Goal: Task Accomplishment & Management: Complete application form

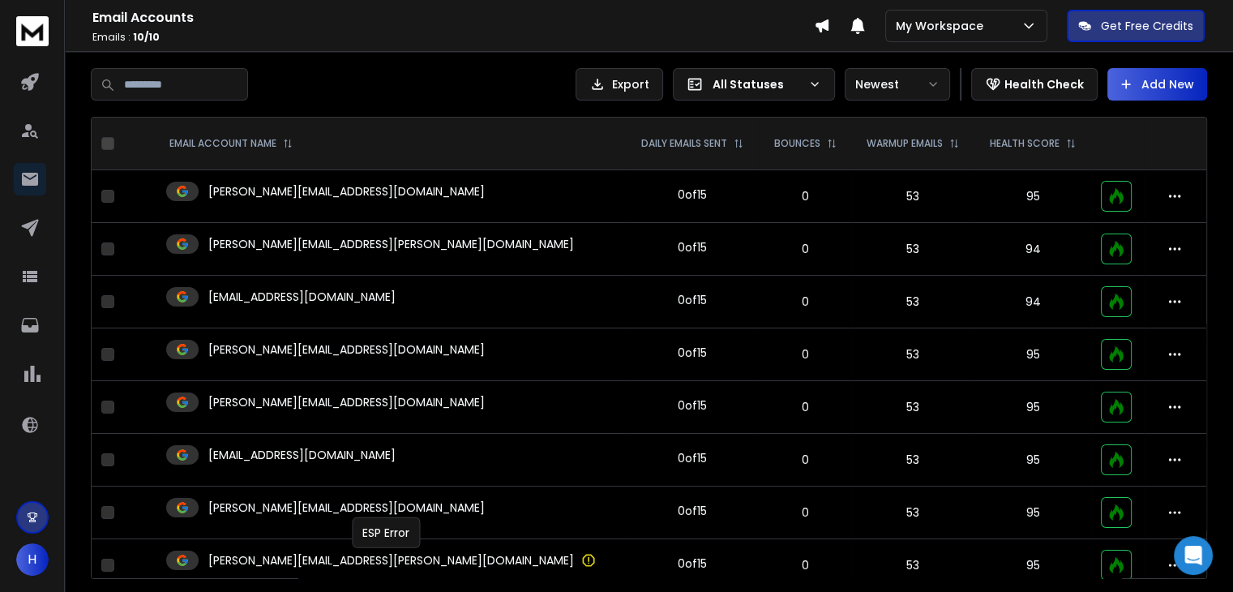
click at [580, 555] on icon at bounding box center [588, 560] width 16 height 16
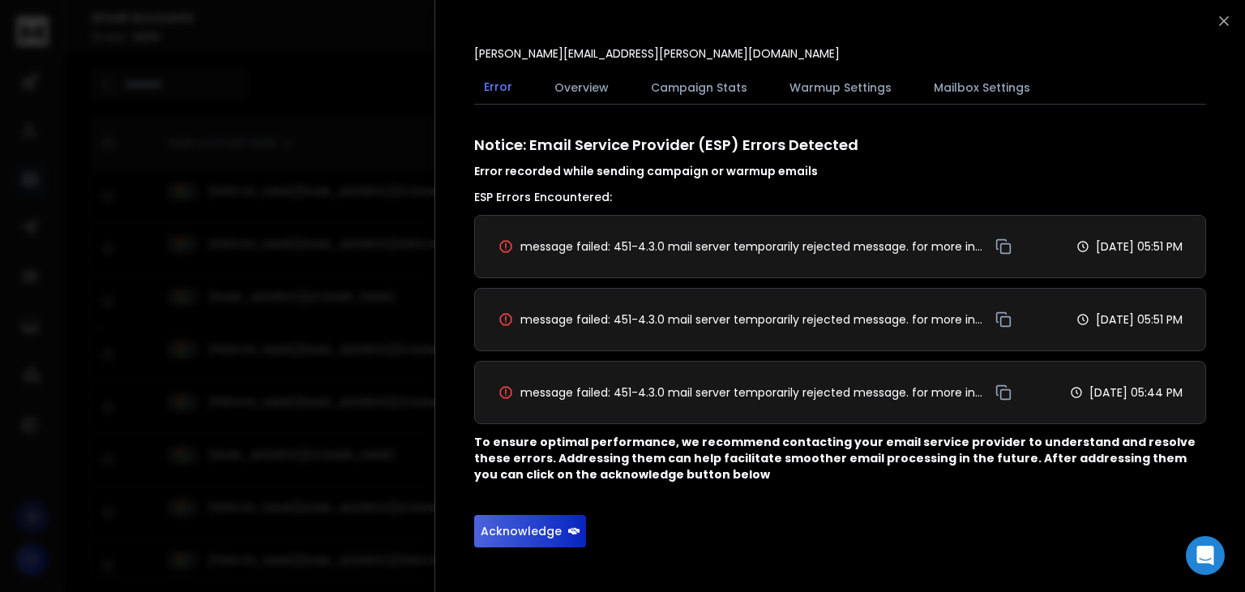
click at [552, 75] on button "Overview" at bounding box center [582, 88] width 74 height 36
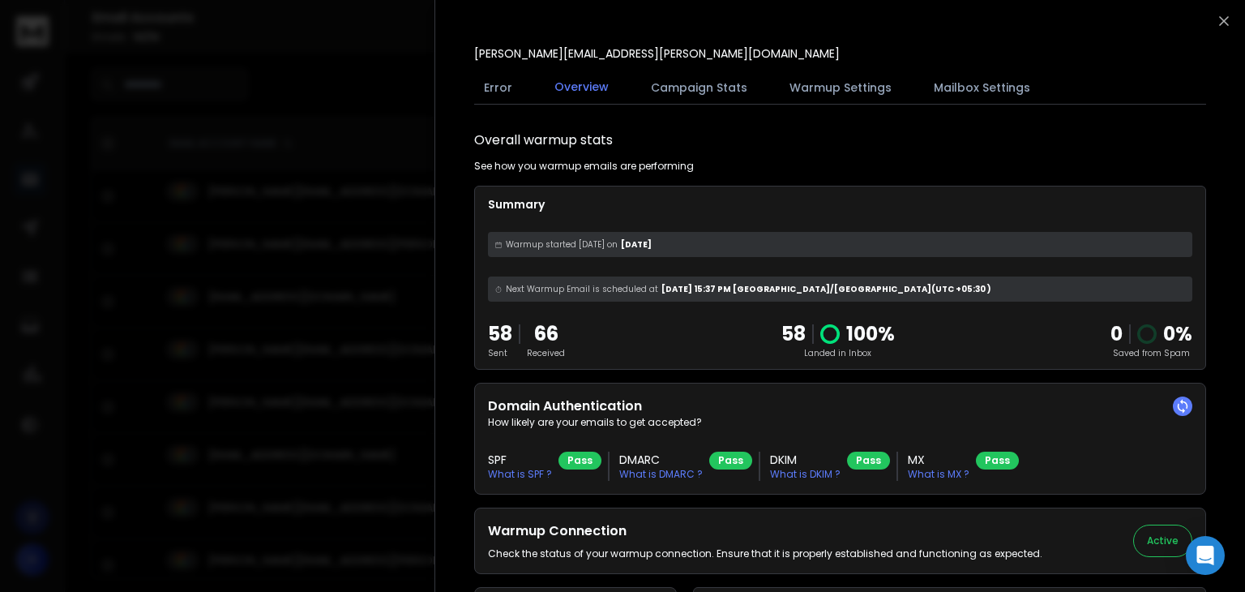
click at [496, 81] on button "Error" at bounding box center [498, 88] width 48 height 36
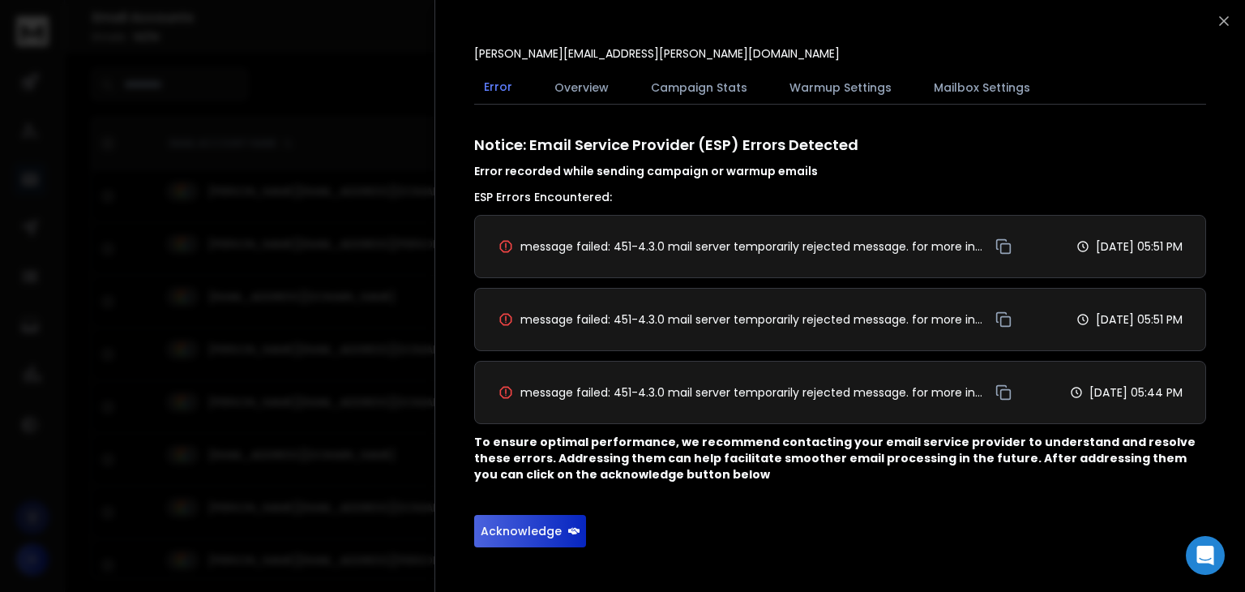
click at [404, 298] on div at bounding box center [622, 296] width 1245 height 592
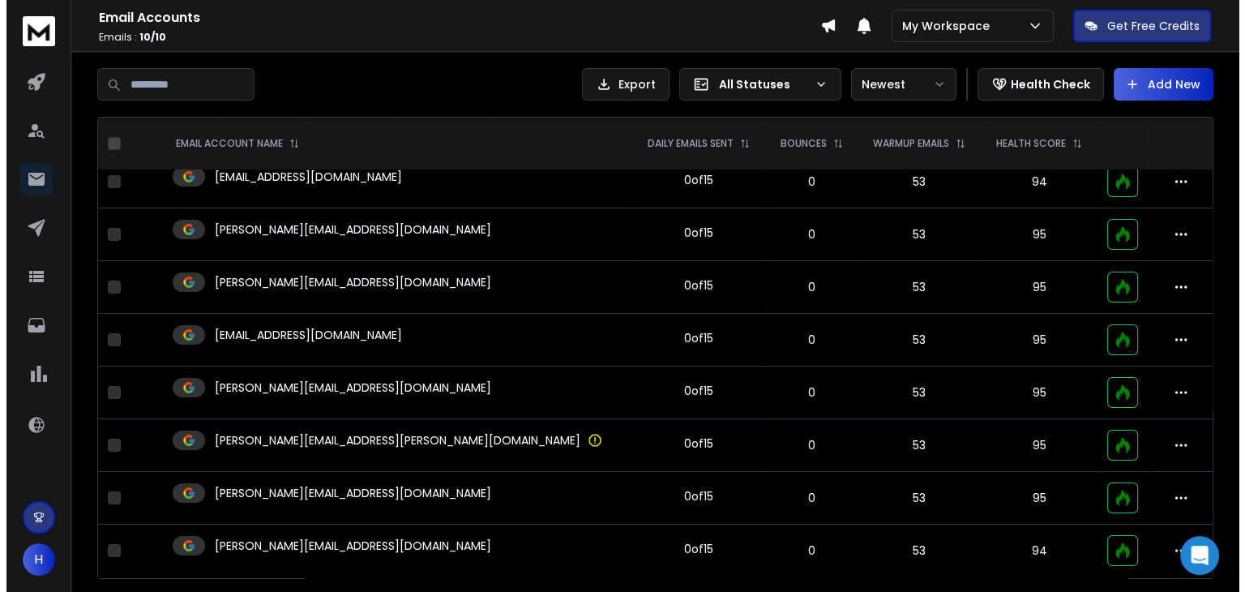
scroll to position [130, 0]
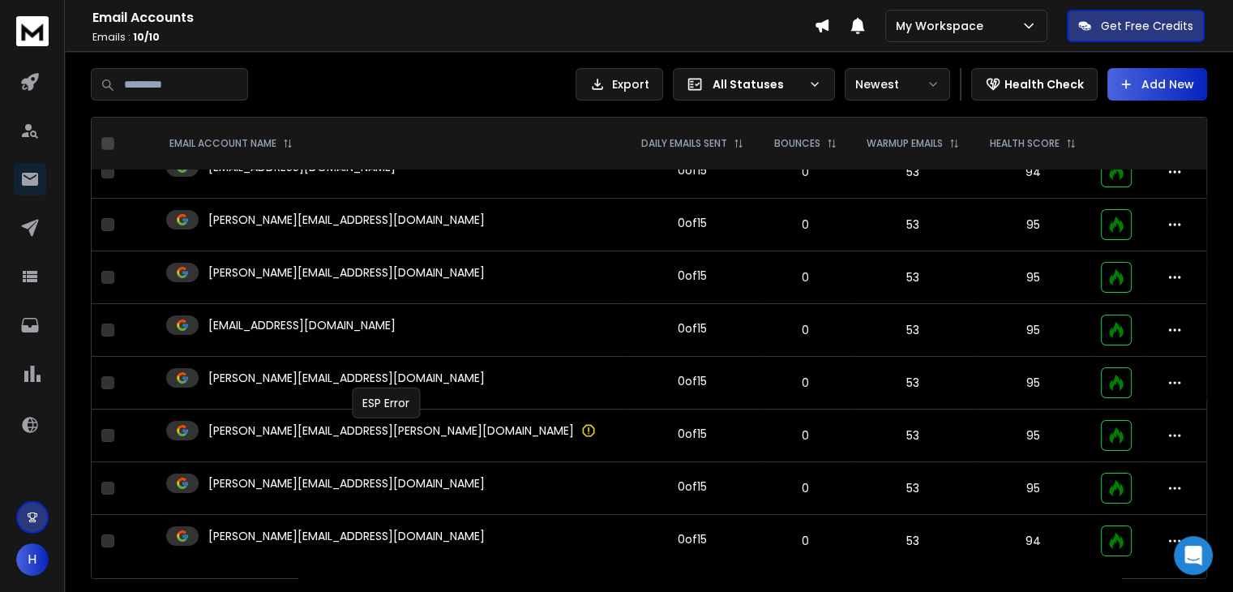
click at [583, 432] on icon at bounding box center [589, 431] width 12 height 12
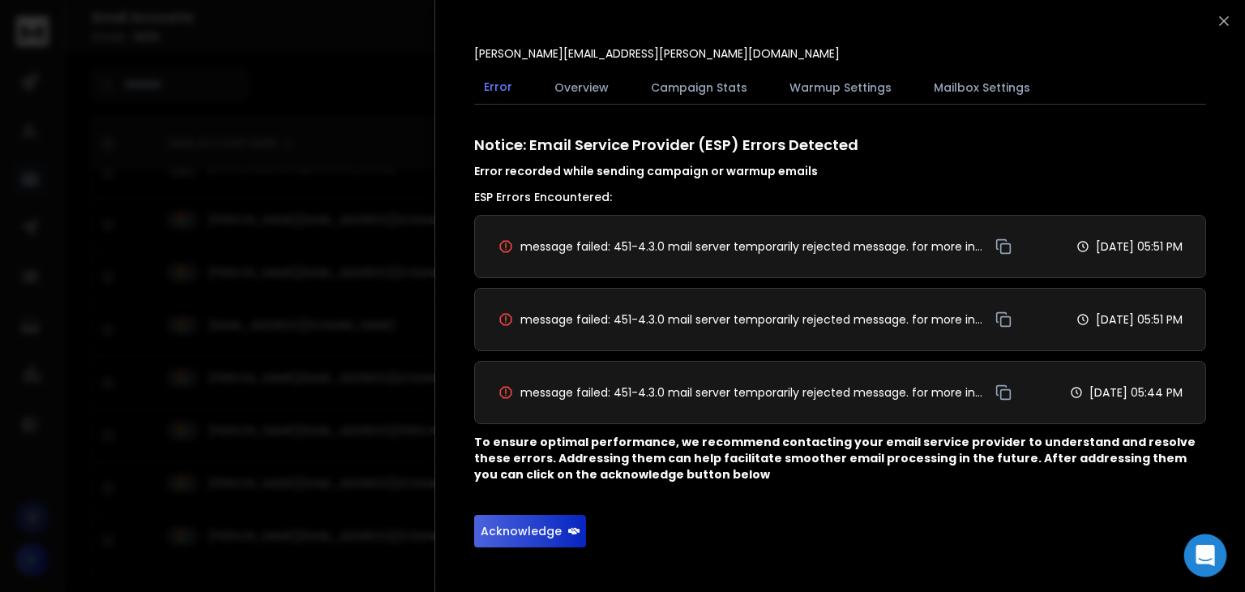
click at [1210, 553] on icon "Open Intercom Messenger" at bounding box center [1205, 555] width 19 height 21
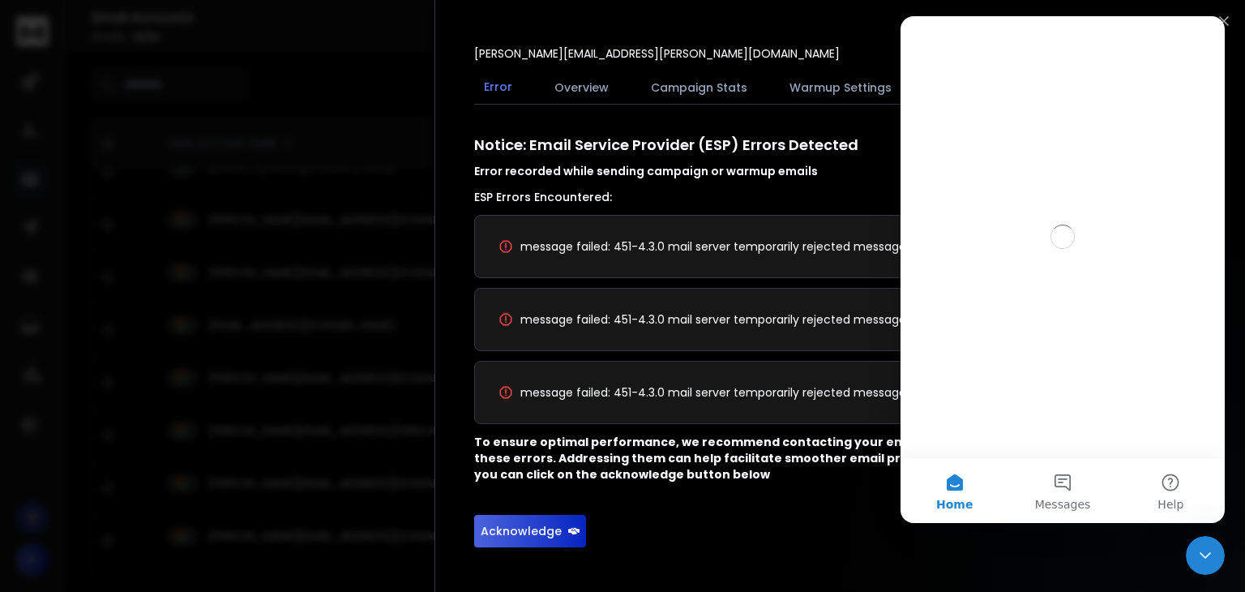
scroll to position [0, 0]
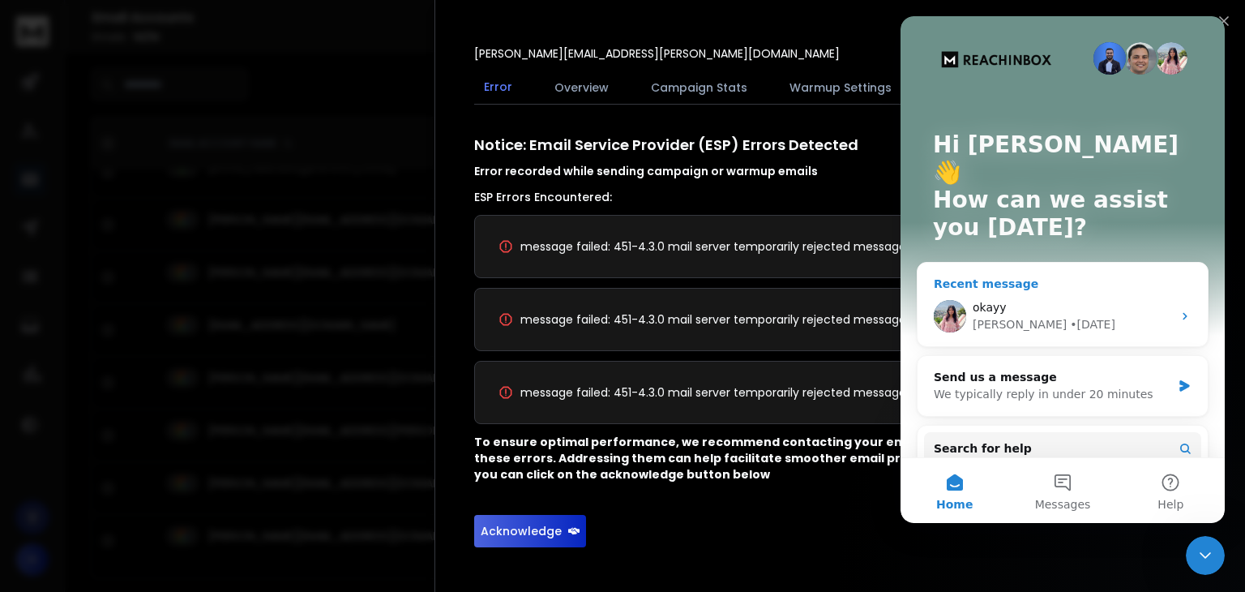
click at [1086, 316] on div "[PERSON_NAME] • [DATE]" at bounding box center [1072, 324] width 199 height 17
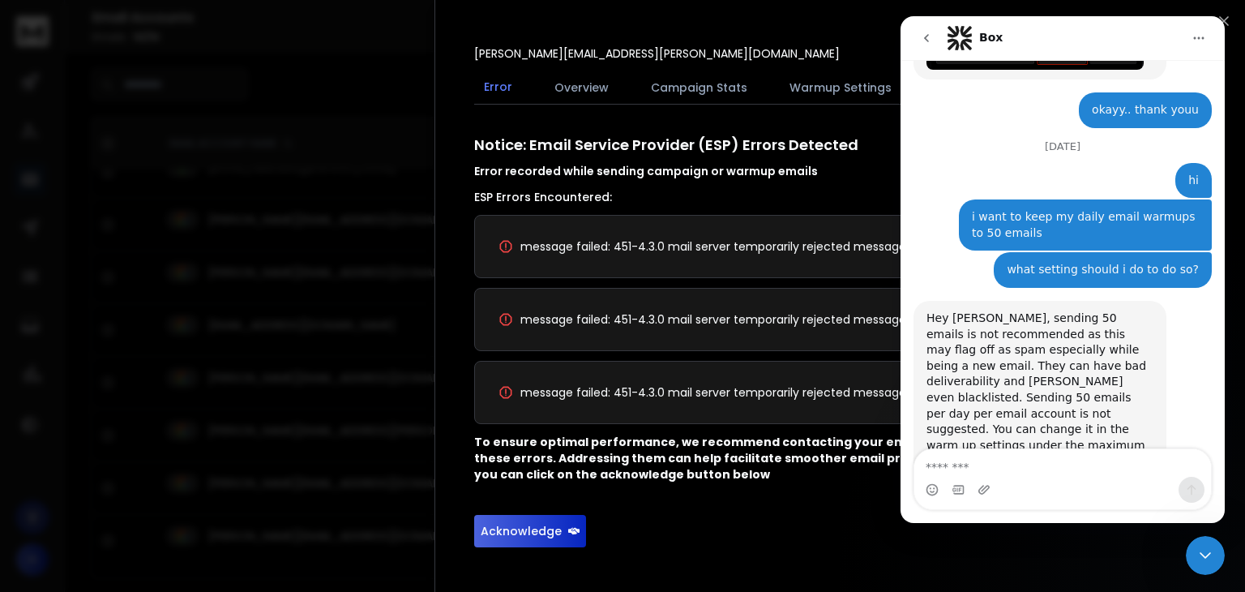
scroll to position [1311, 0]
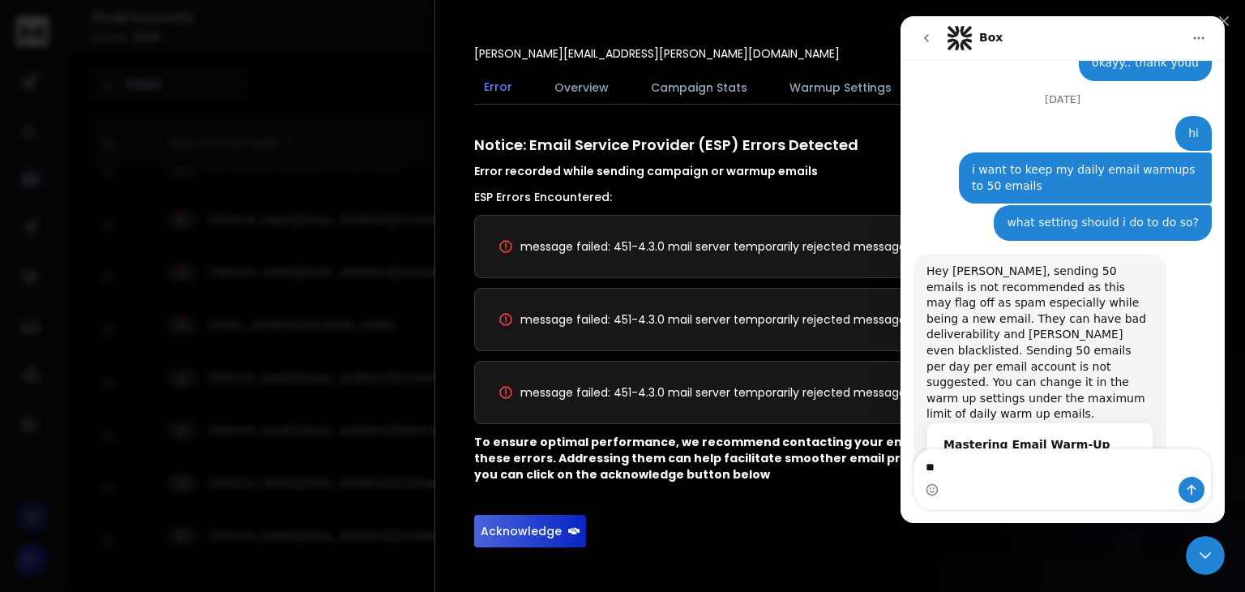
type textarea "***"
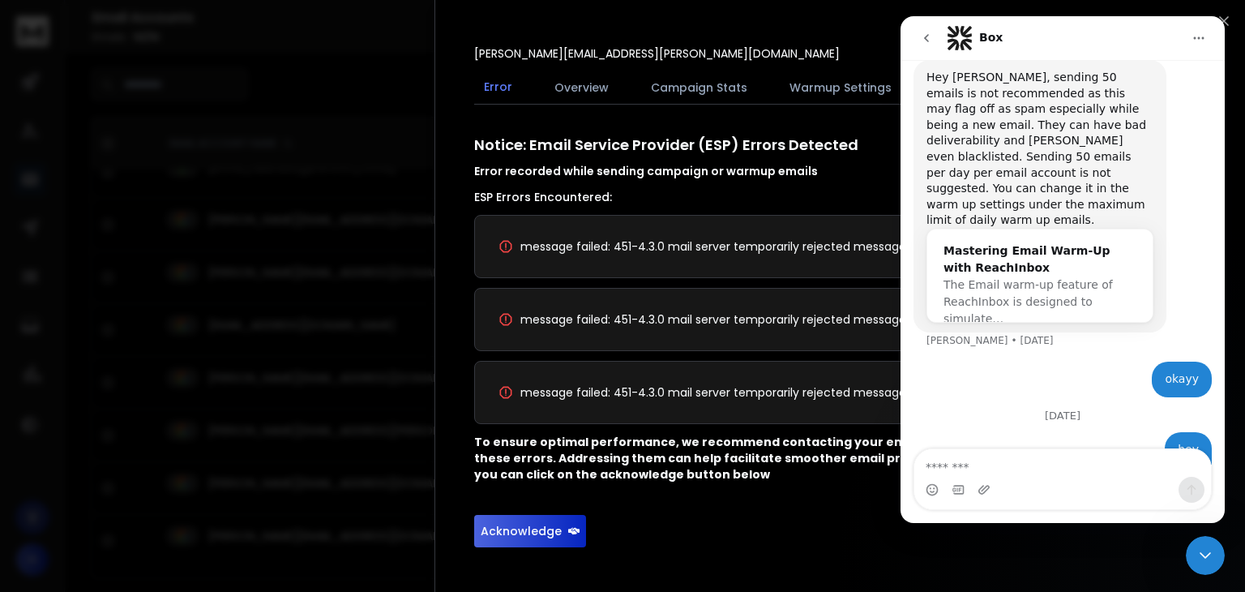
scroll to position [1524, 0]
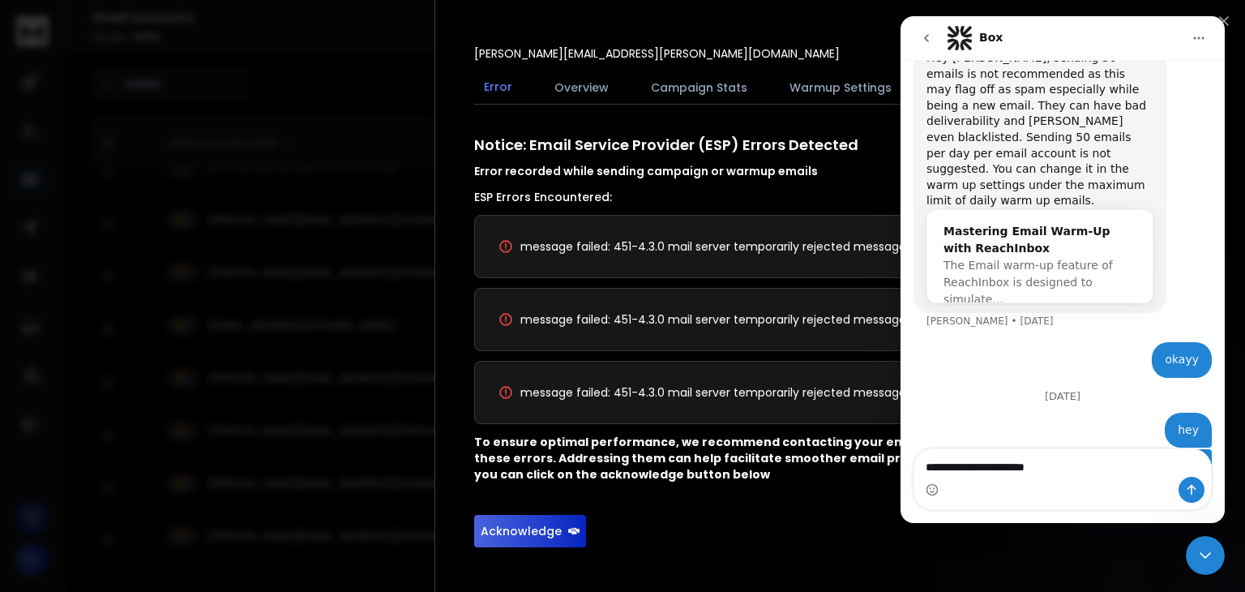
type textarea "**********"
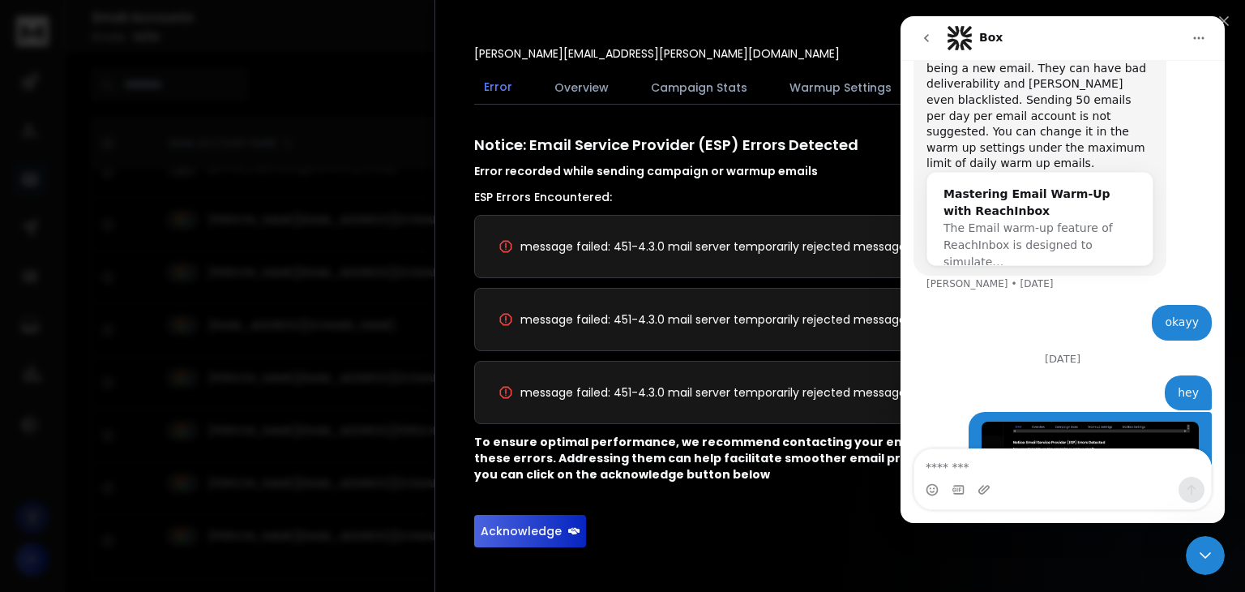
click at [692, 434] on p "To ensure optimal performance, we recommend contacting your email service provi…" at bounding box center [840, 458] width 732 height 49
click at [1032, 478] on div "Intercom messenger" at bounding box center [1062, 490] width 297 height 26
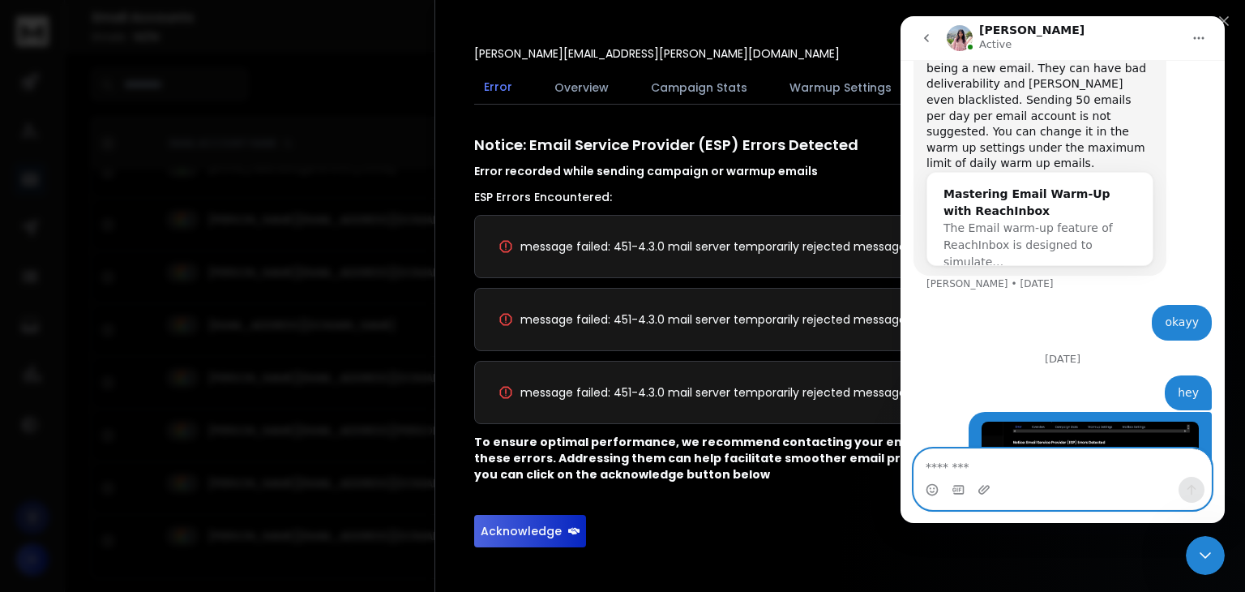
click at [1041, 471] on textarea "Message…" at bounding box center [1062, 463] width 297 height 28
type textarea "**********"
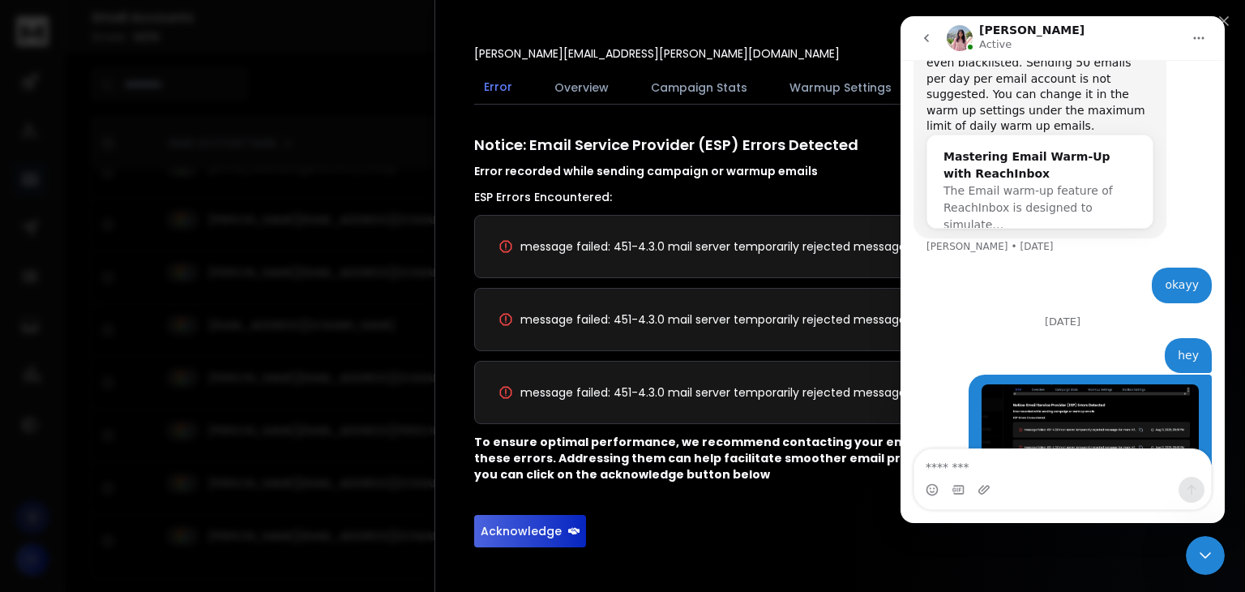
drag, startPoint x: 1119, startPoint y: 53, endPoint x: 1133, endPoint y: 173, distance: 120.8
click at [1133, 173] on div "[PERSON_NAME] Active Hi there 👋 How can we help? [DATE] hi [PERSON_NAME] • [DAT…" at bounding box center [1063, 269] width 324 height 507
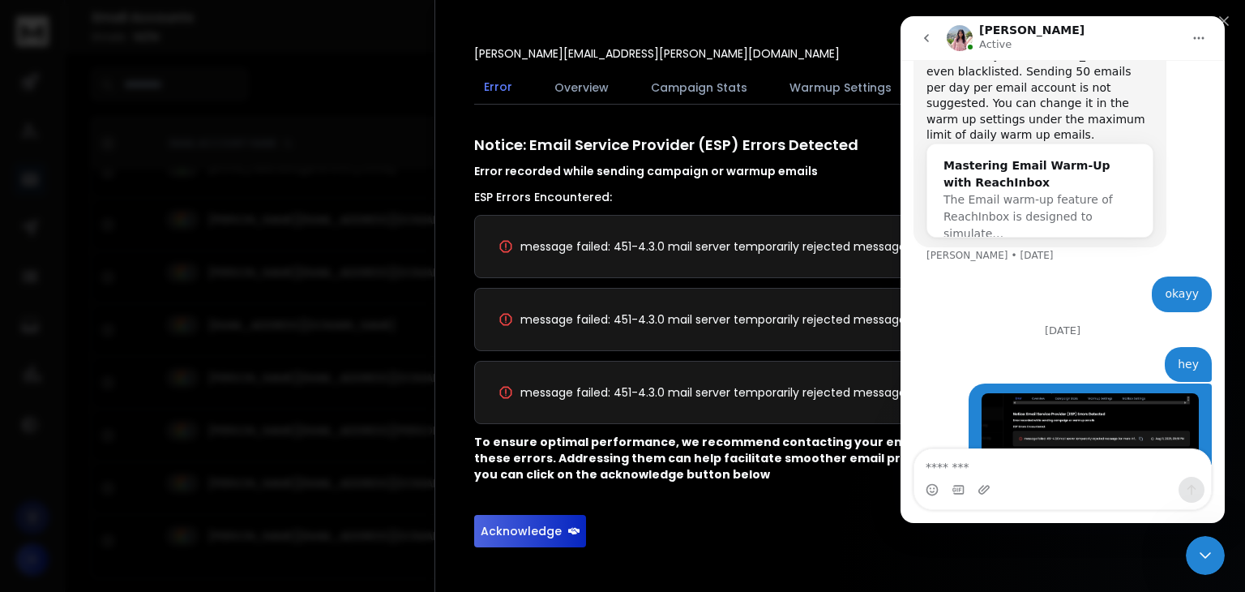
click at [999, 347] on div "hey [PERSON_NAME] • Just now" at bounding box center [1063, 365] width 298 height 37
click at [933, 39] on button "go back" at bounding box center [926, 38] width 31 height 31
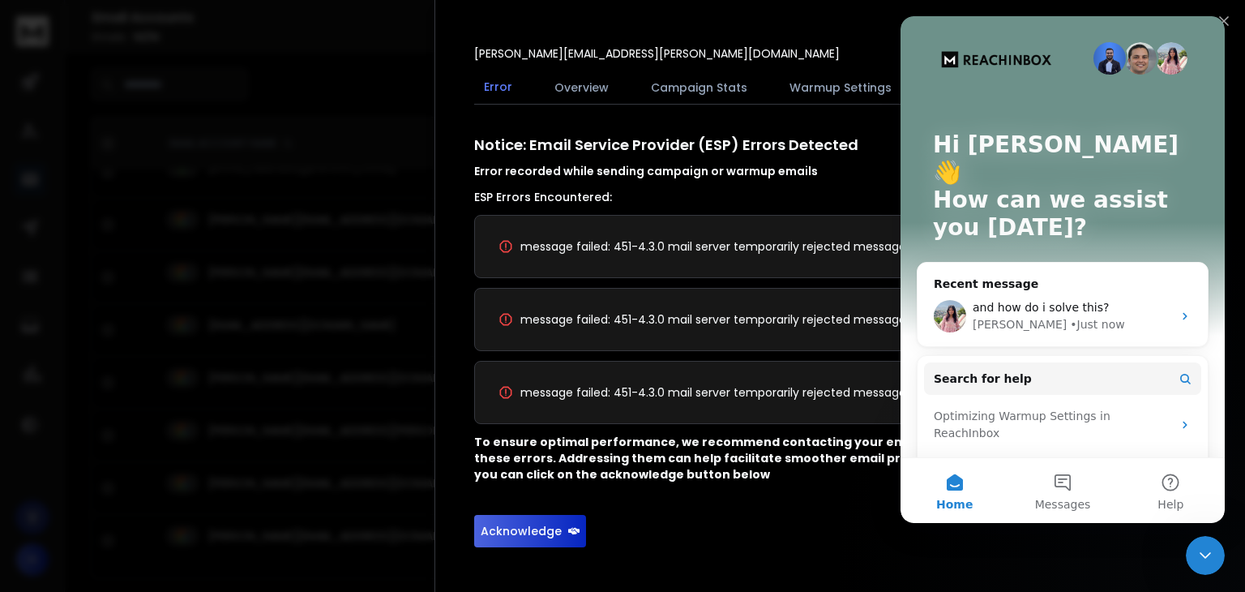
click at [1201, 570] on div "Close Intercom Messenger" at bounding box center [1205, 555] width 39 height 39
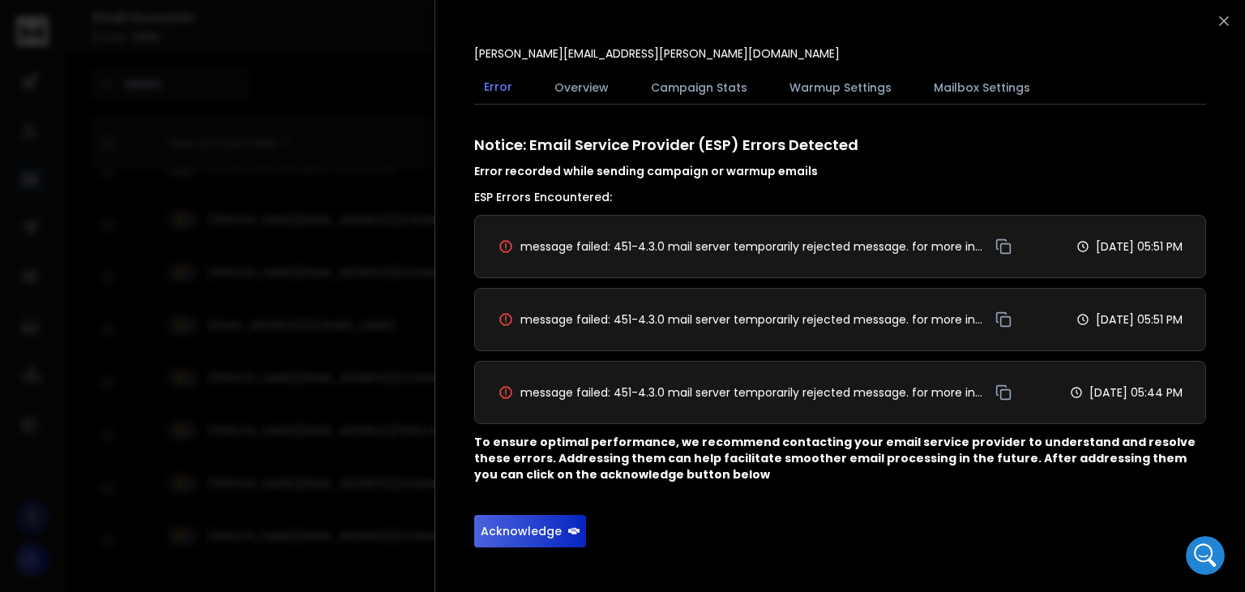
click at [295, 184] on div at bounding box center [622, 296] width 1245 height 592
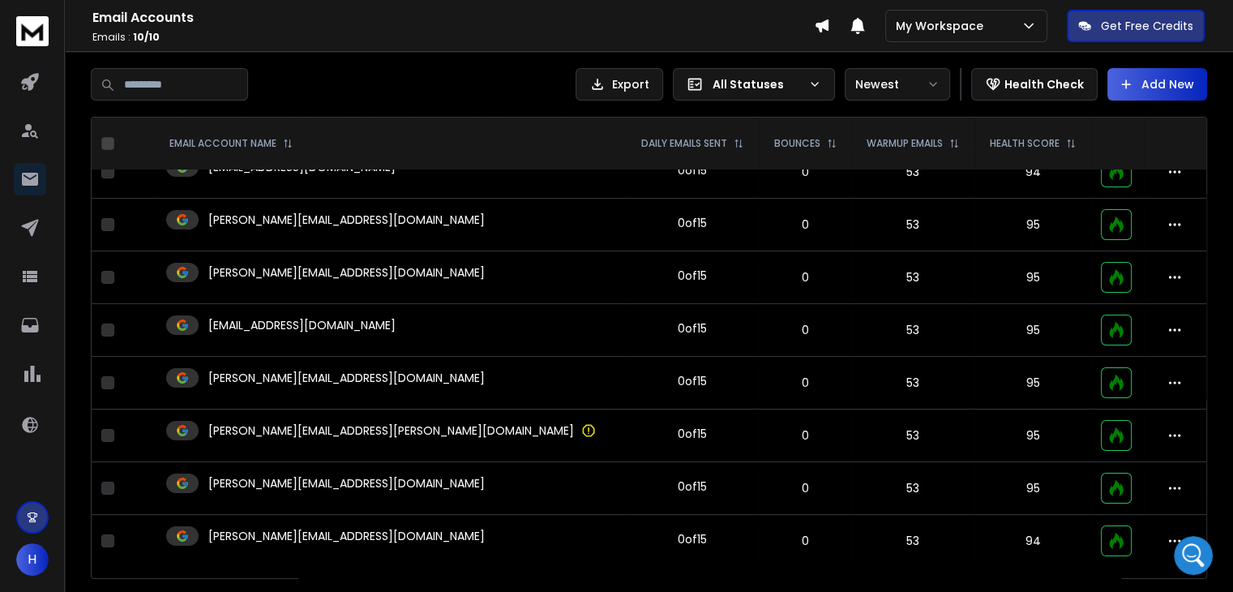
click at [441, 53] on div "Export All Statuses Newest Health Check Add New EMAIL ACCOUNT NAME DAILY EMAILS…" at bounding box center [649, 323] width 1168 height 543
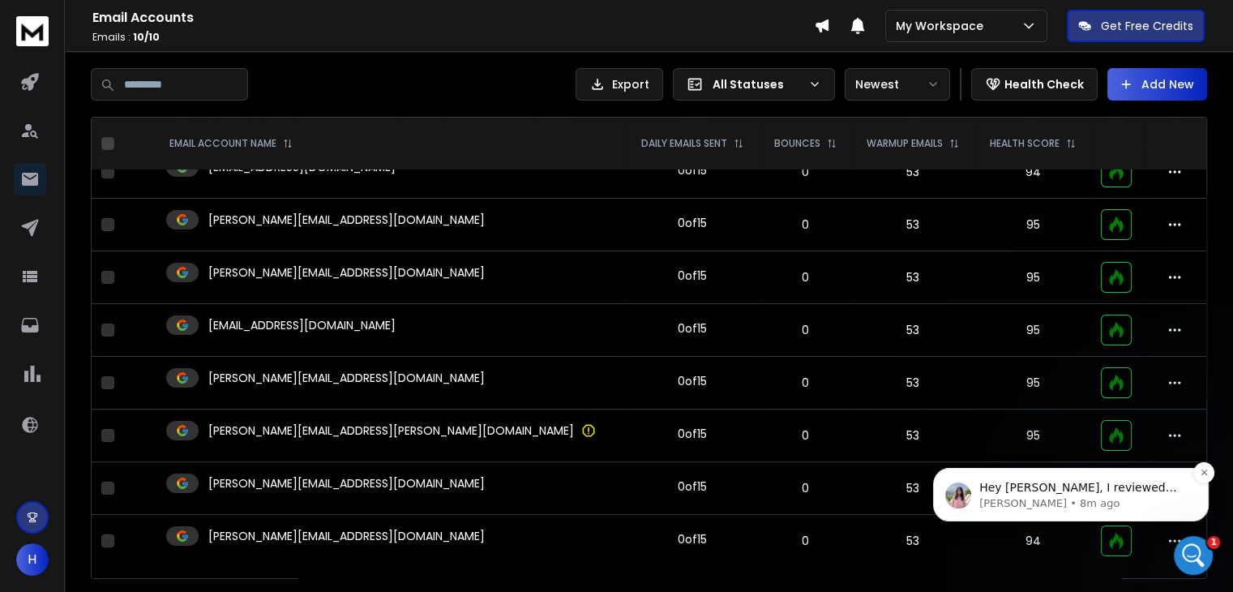
click at [1133, 490] on p "Hey [PERSON_NAME], I reviewed this email error it seems to be temporary and is …" at bounding box center [1083, 488] width 209 height 16
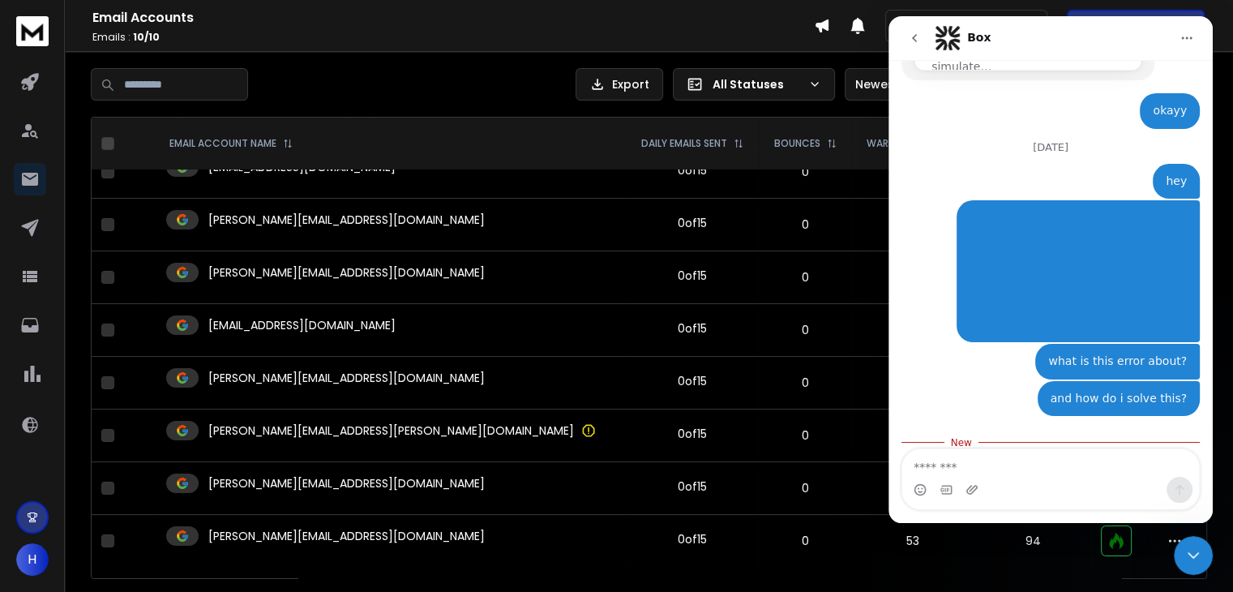
scroll to position [1785, 0]
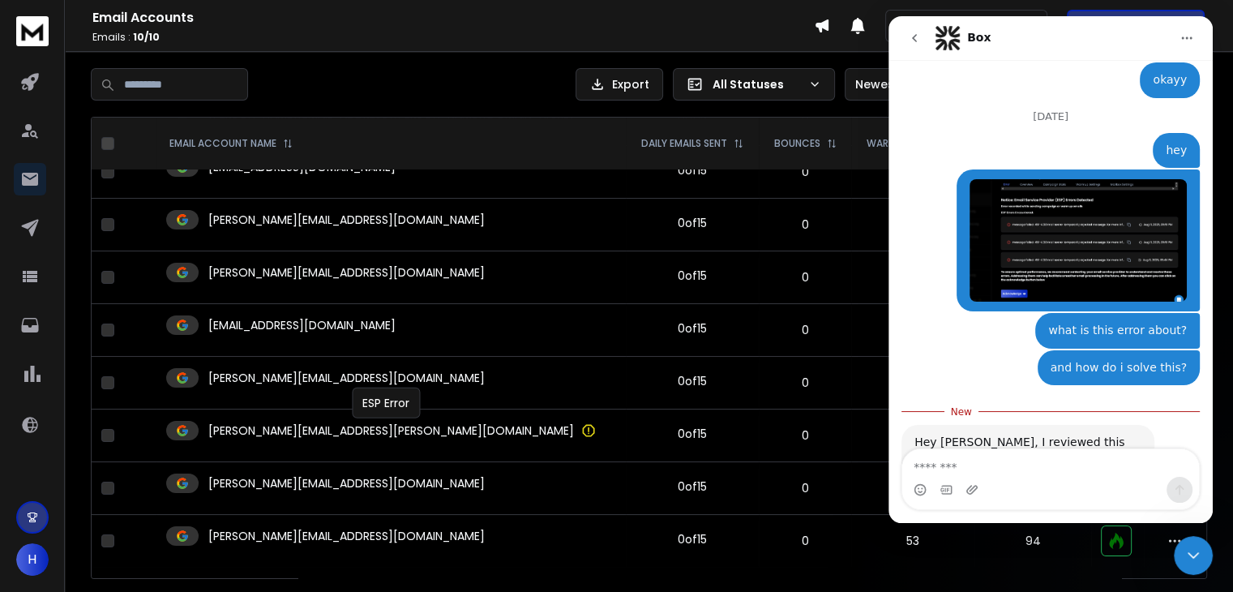
click at [583, 431] on icon at bounding box center [589, 431] width 12 height 12
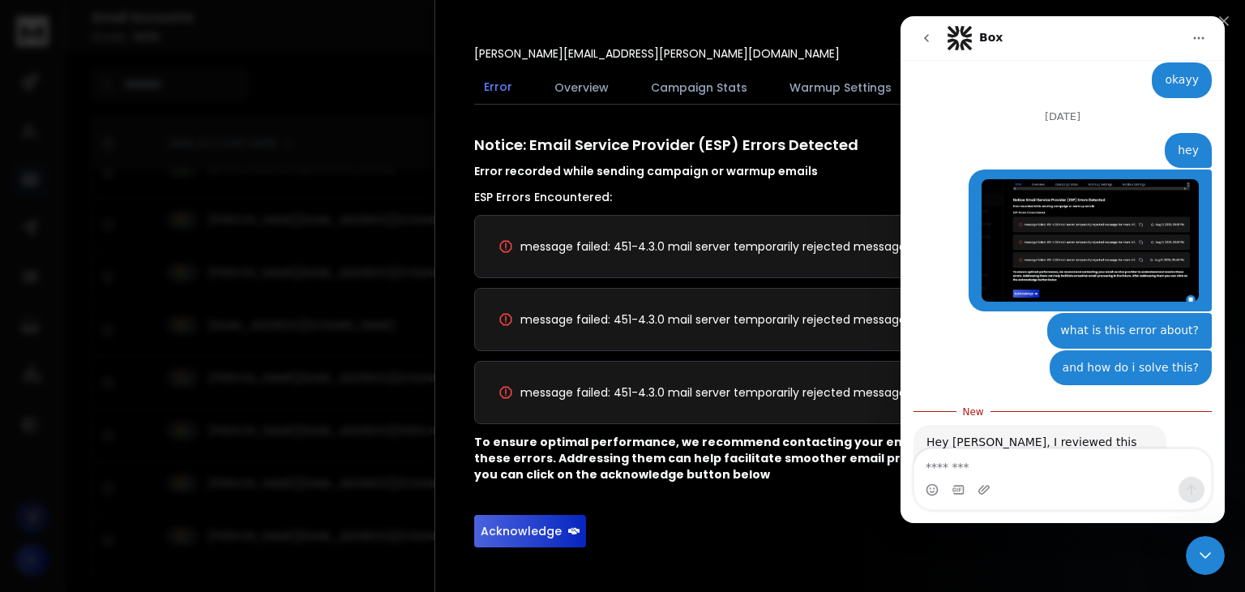
click at [416, 398] on div at bounding box center [622, 296] width 1245 height 592
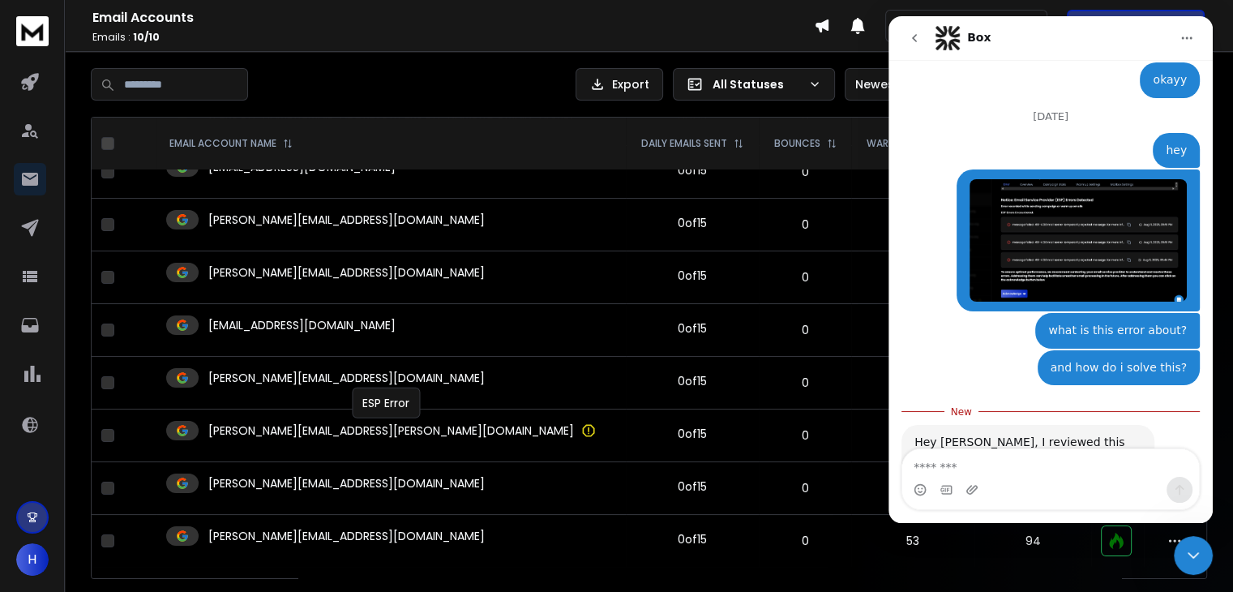
click at [580, 422] on icon at bounding box center [588, 430] width 16 height 16
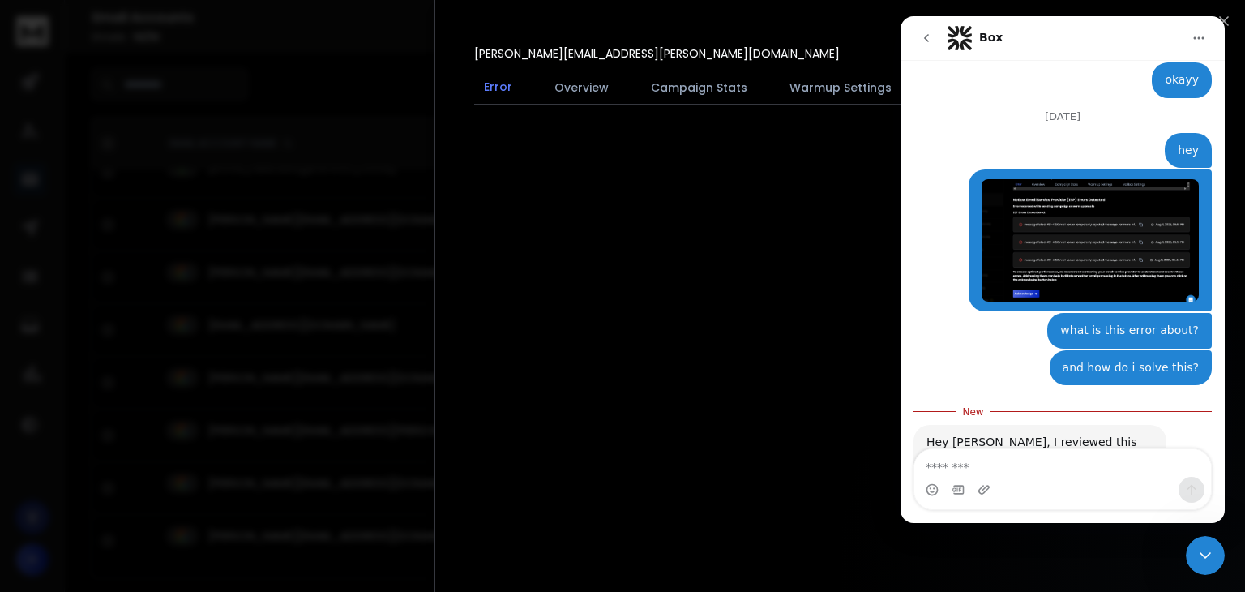
click at [295, 487] on div at bounding box center [622, 296] width 1245 height 592
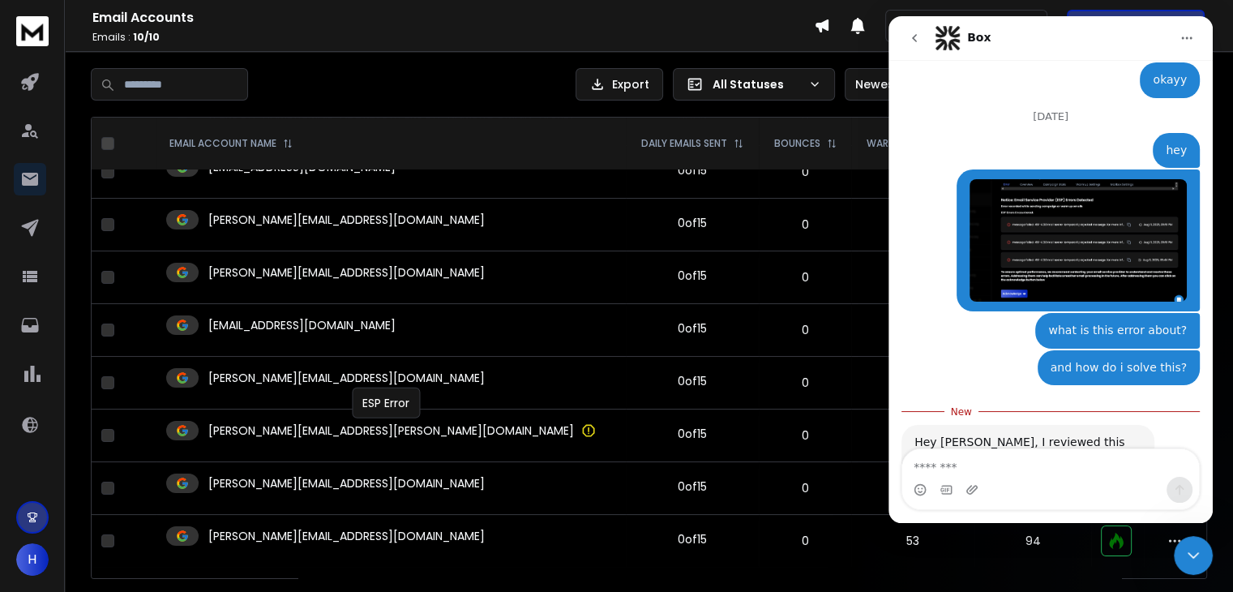
click at [580, 429] on icon at bounding box center [588, 430] width 16 height 16
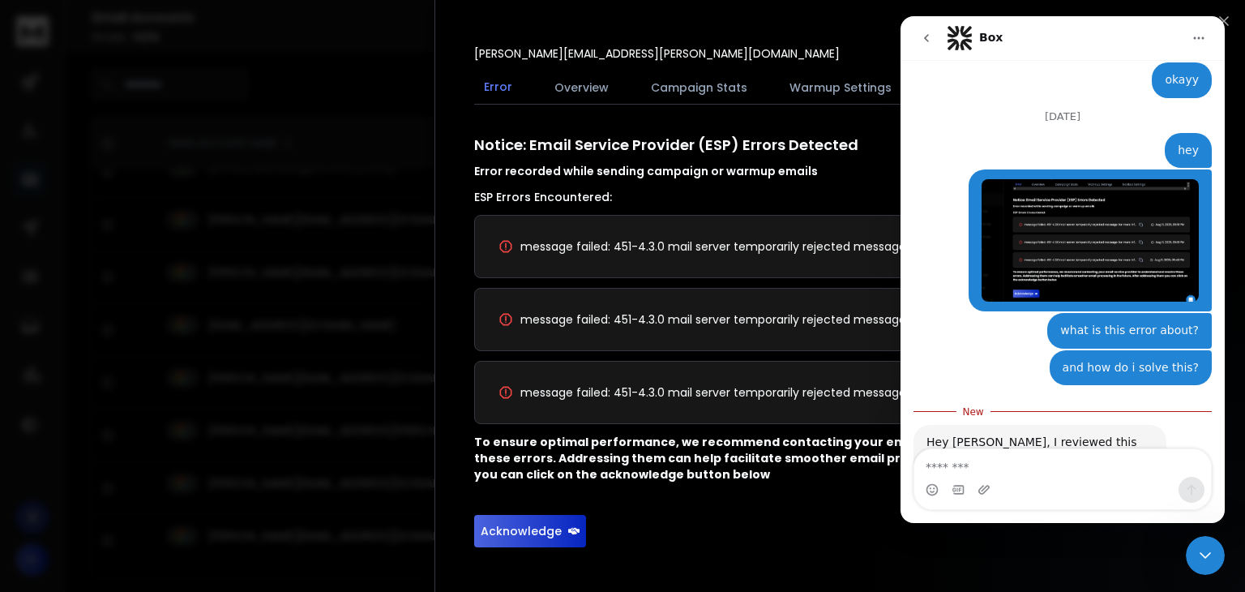
click at [506, 528] on button "Acknowledge" at bounding box center [530, 531] width 112 height 32
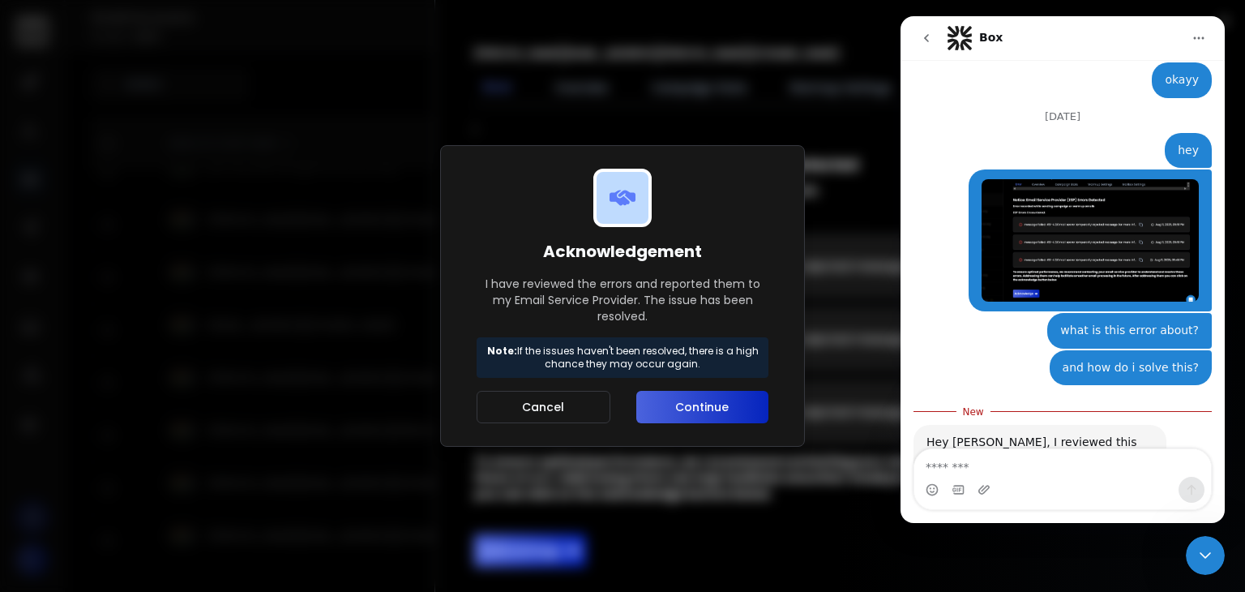
click at [734, 411] on button "Continue" at bounding box center [702, 407] width 132 height 32
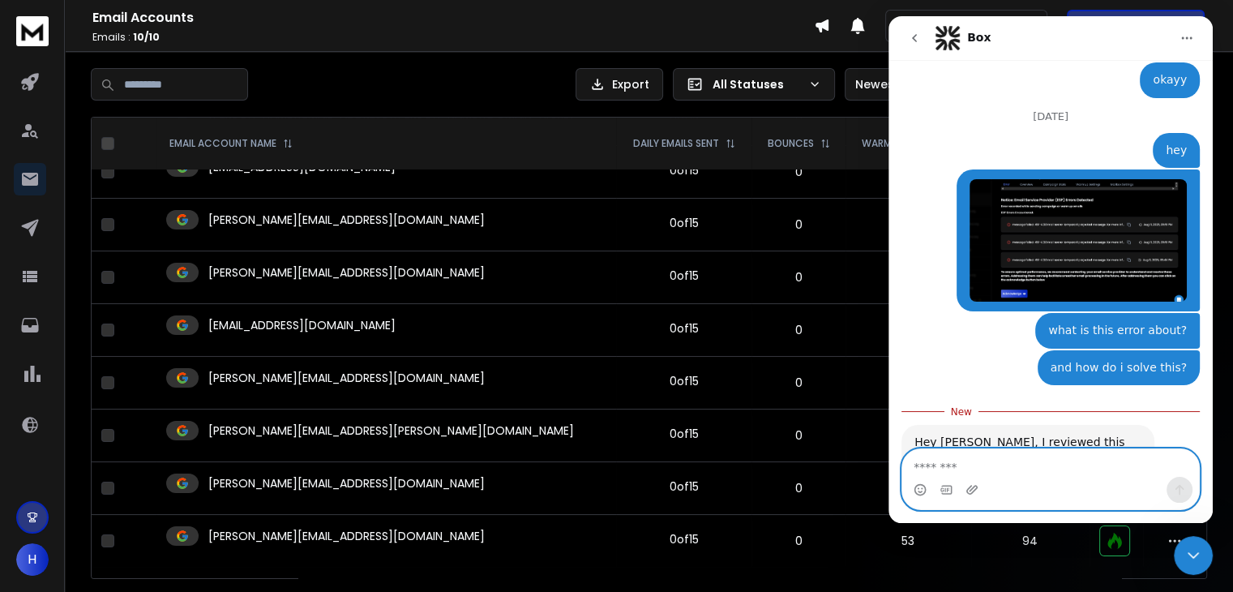
click at [987, 469] on textarea "Message…" at bounding box center [1050, 463] width 297 height 28
type textarea "****"
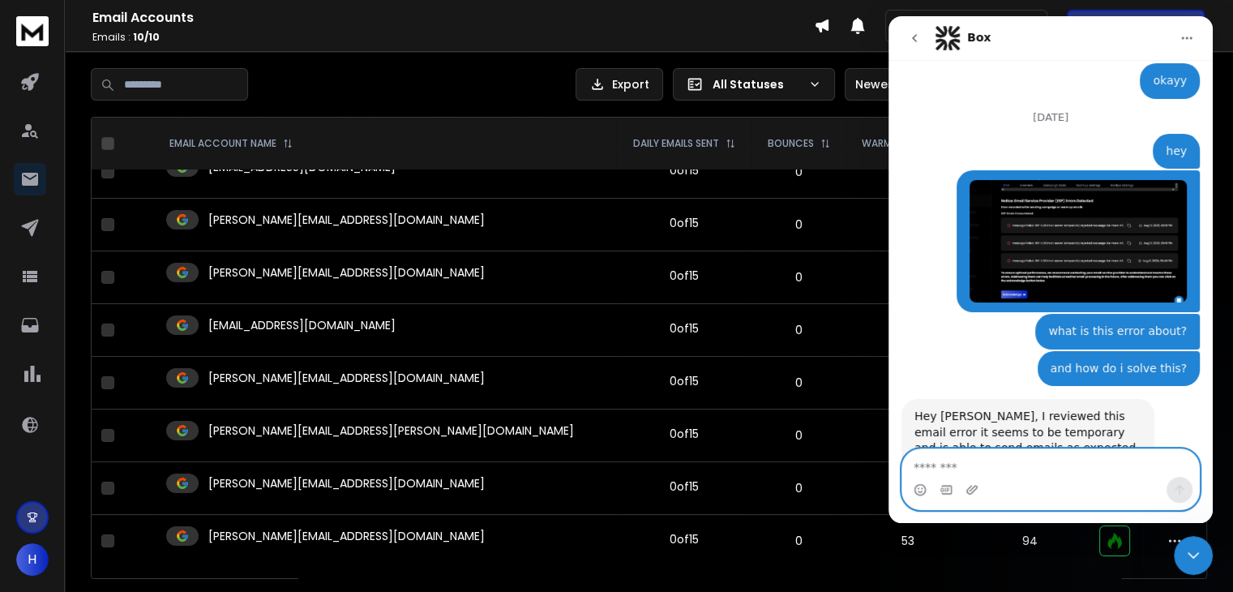
scroll to position [1806, 0]
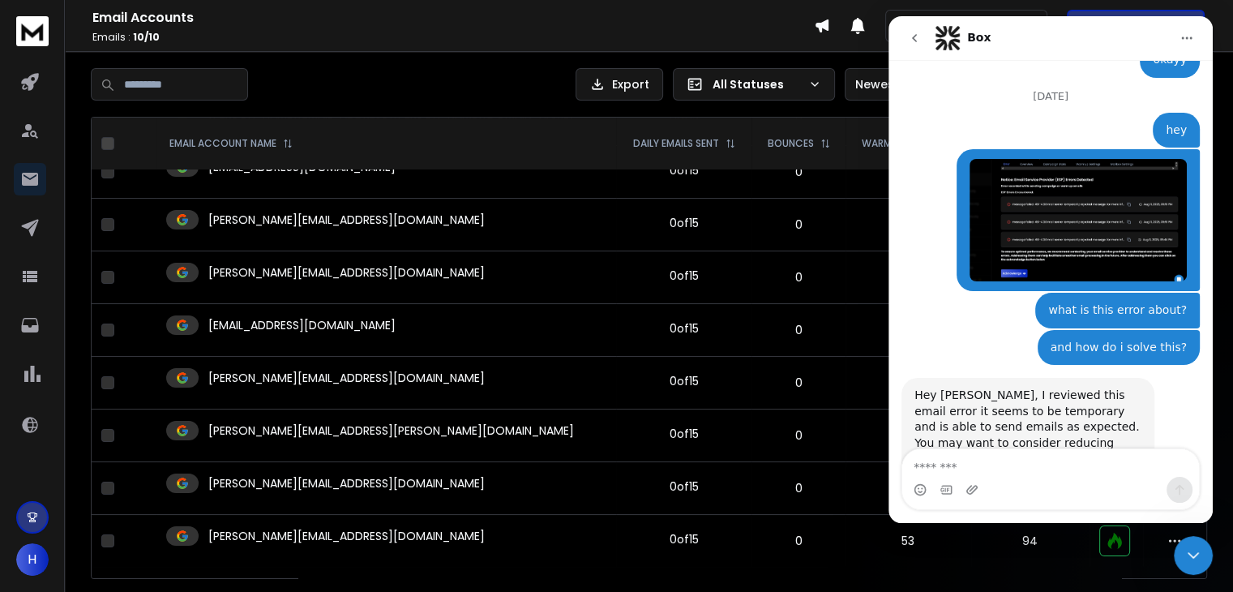
click at [1193, 550] on icon "Close Intercom Messenger" at bounding box center [1193, 555] width 19 height 19
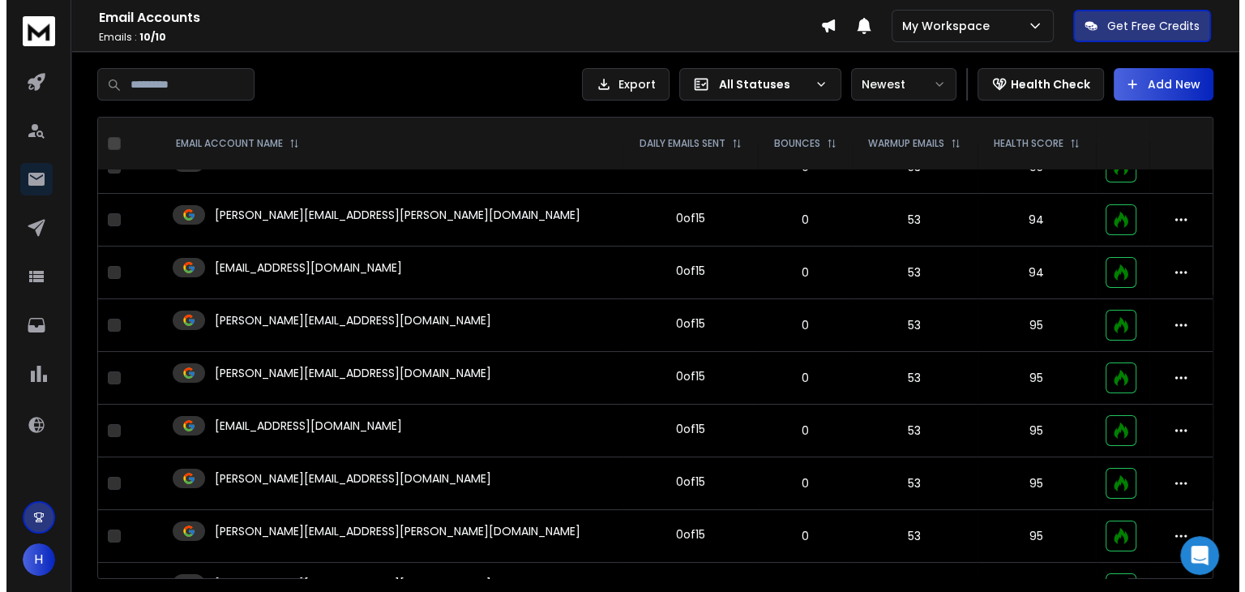
scroll to position [0, 0]
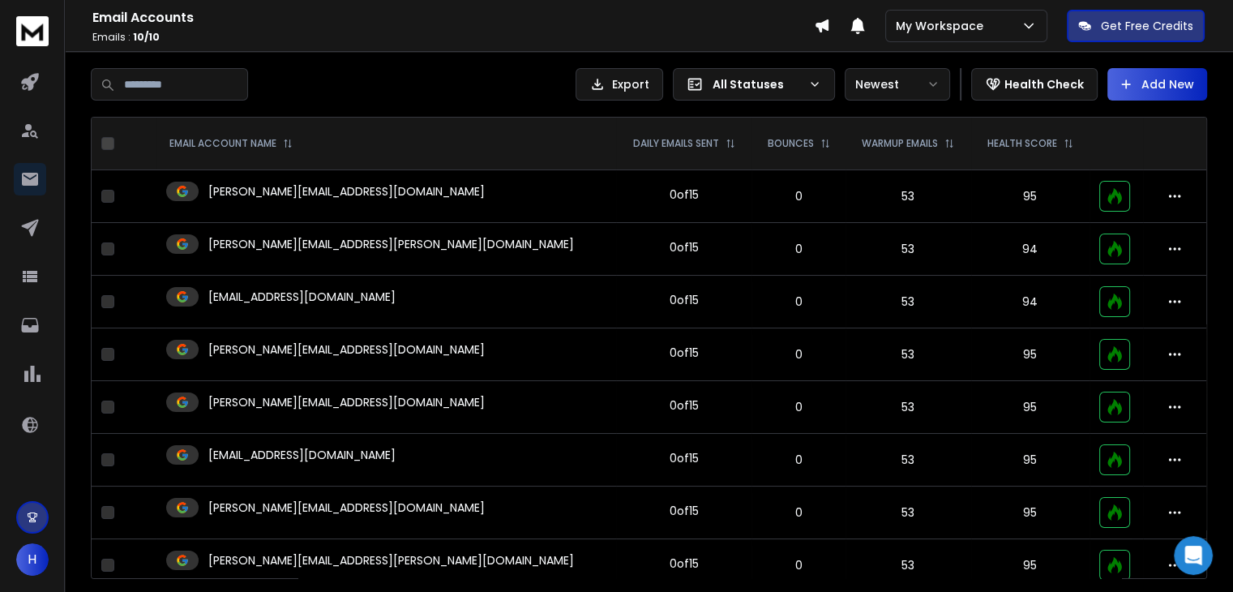
click at [846, 192] on td "53" at bounding box center [909, 196] width 126 height 53
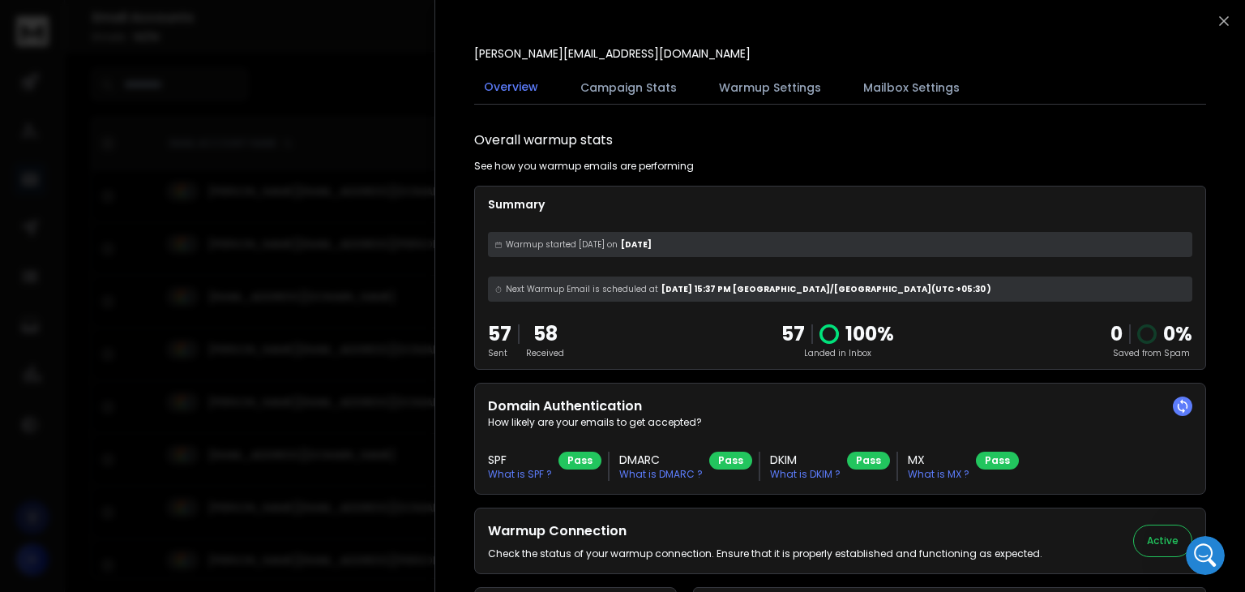
click at [642, 75] on button "Campaign Stats" at bounding box center [629, 88] width 116 height 36
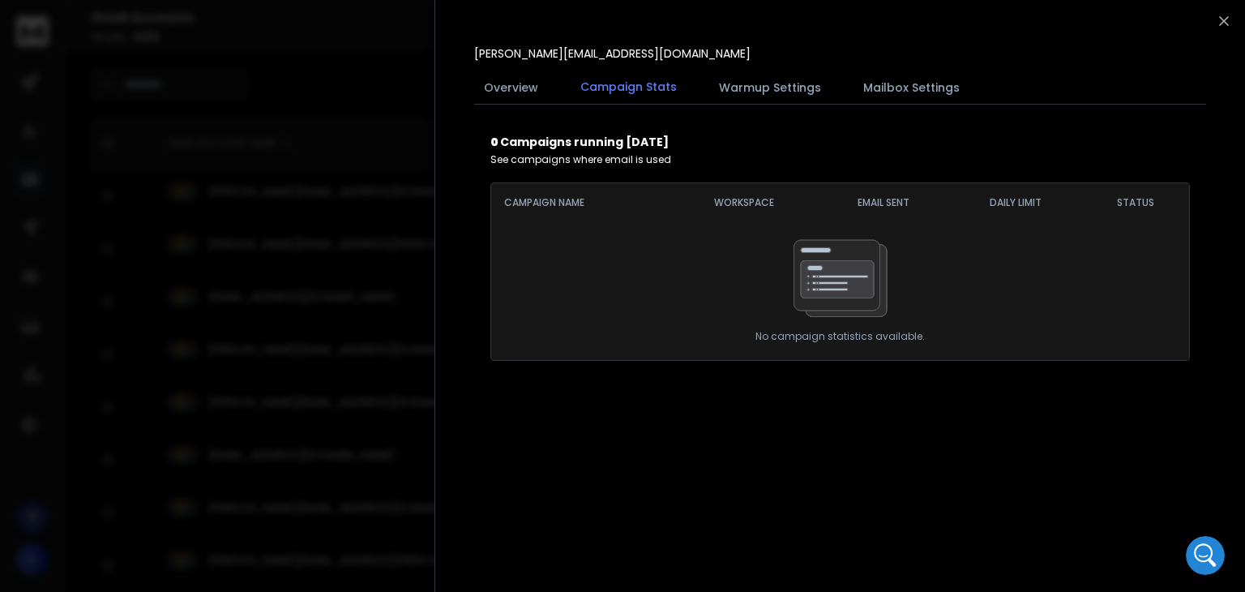
click at [747, 79] on button "Warmup Settings" at bounding box center [770, 88] width 122 height 36
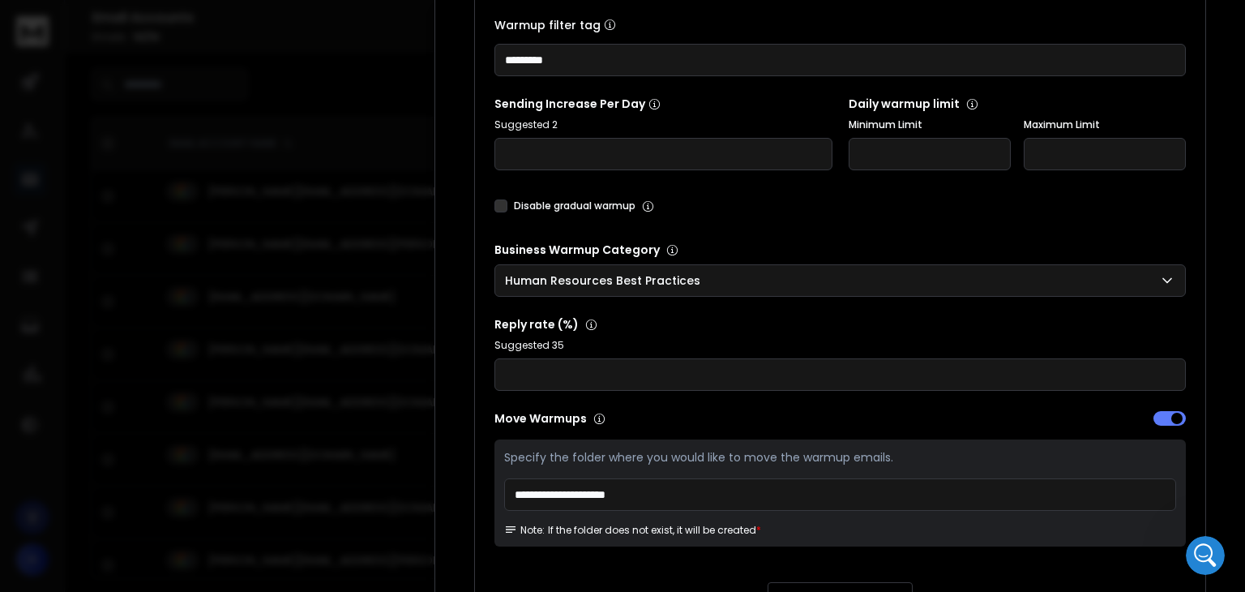
scroll to position [1869, 0]
click at [1077, 165] on input "**" at bounding box center [1105, 154] width 162 height 32
click at [962, 246] on p "Business Warmup Category" at bounding box center [841, 250] width 692 height 16
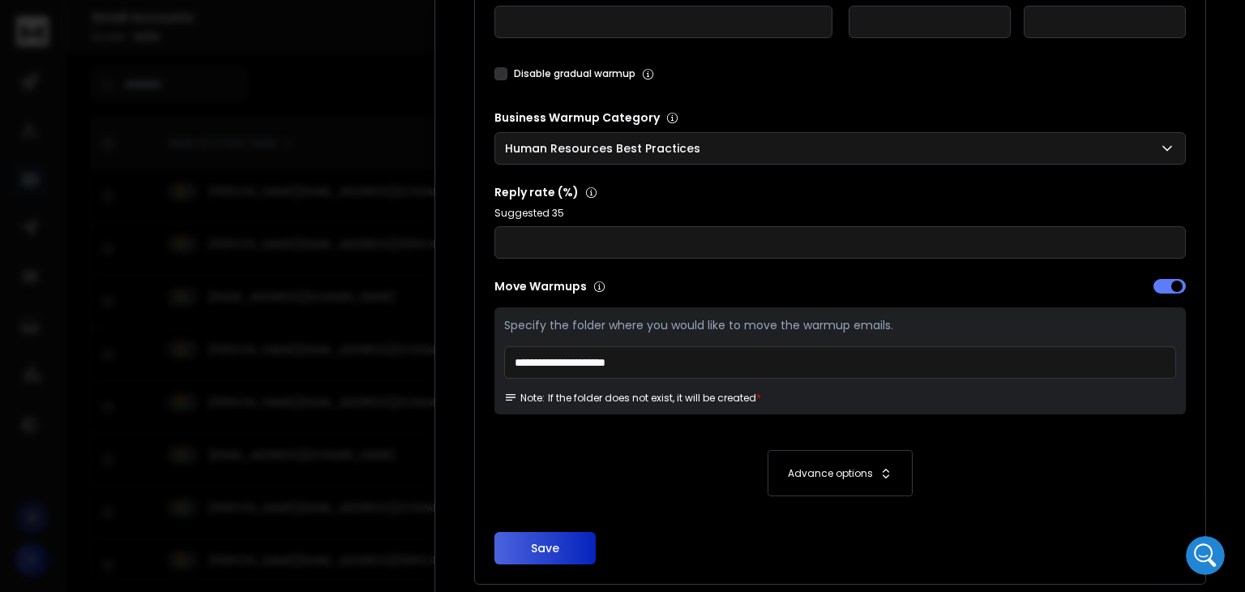
scroll to position [413, 0]
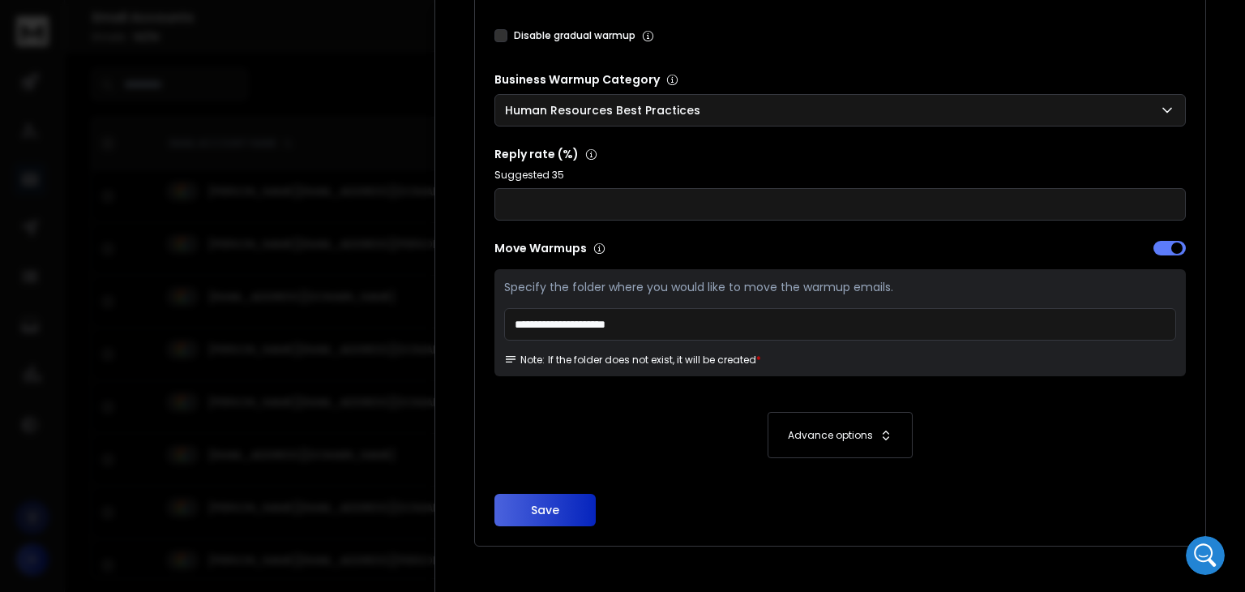
click at [91, 143] on div at bounding box center [622, 296] width 1245 height 592
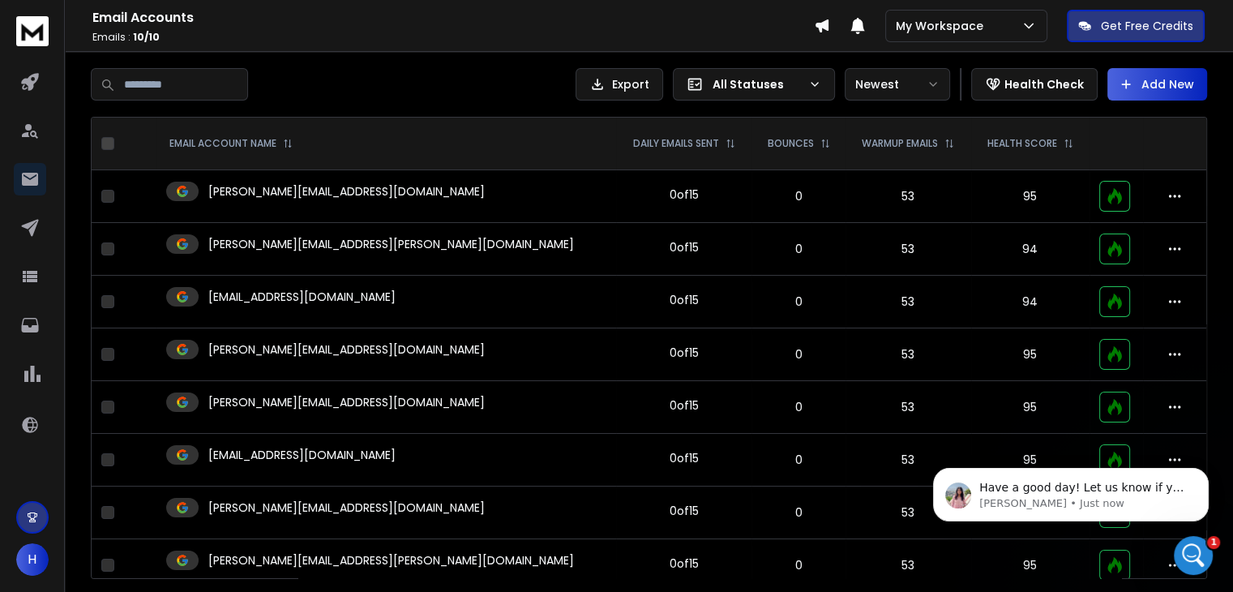
scroll to position [1894, 0]
click at [1147, 496] on p "[PERSON_NAME] • Just now" at bounding box center [1083, 503] width 209 height 15
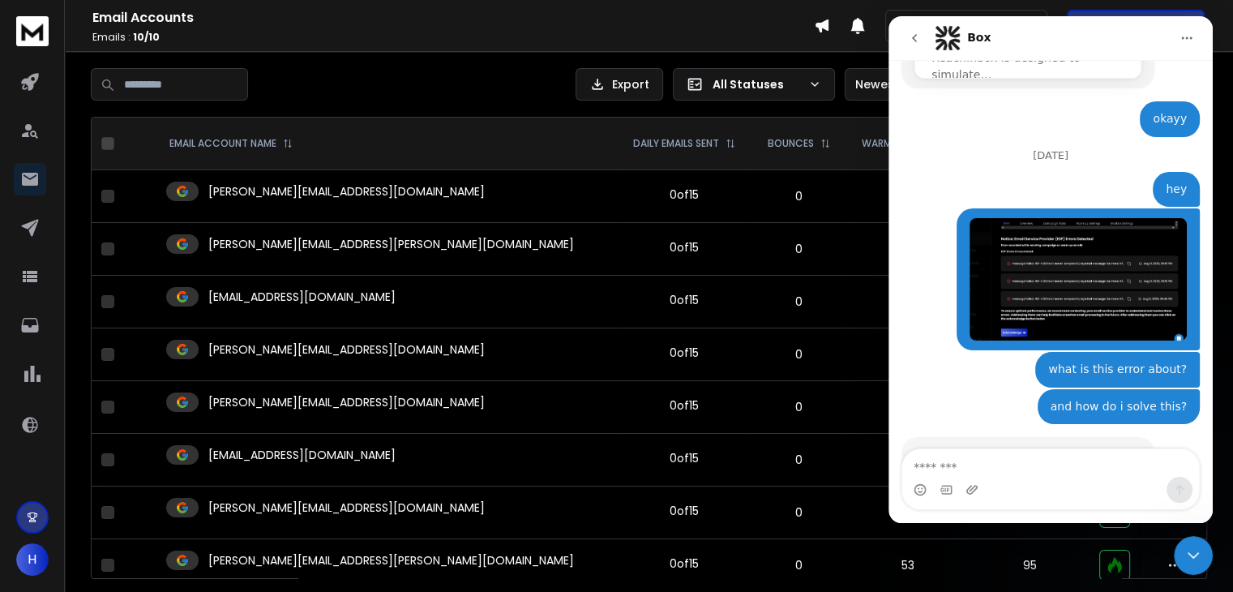
scroll to position [1921, 0]
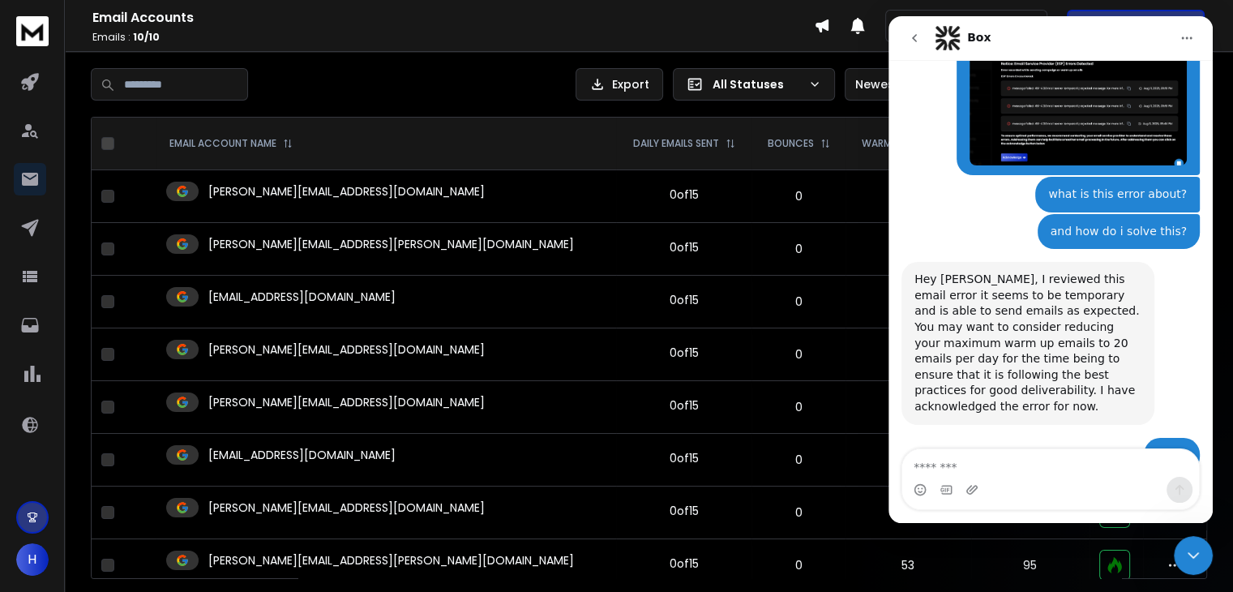
click at [1199, 550] on icon "Close Intercom Messenger" at bounding box center [1193, 555] width 19 height 19
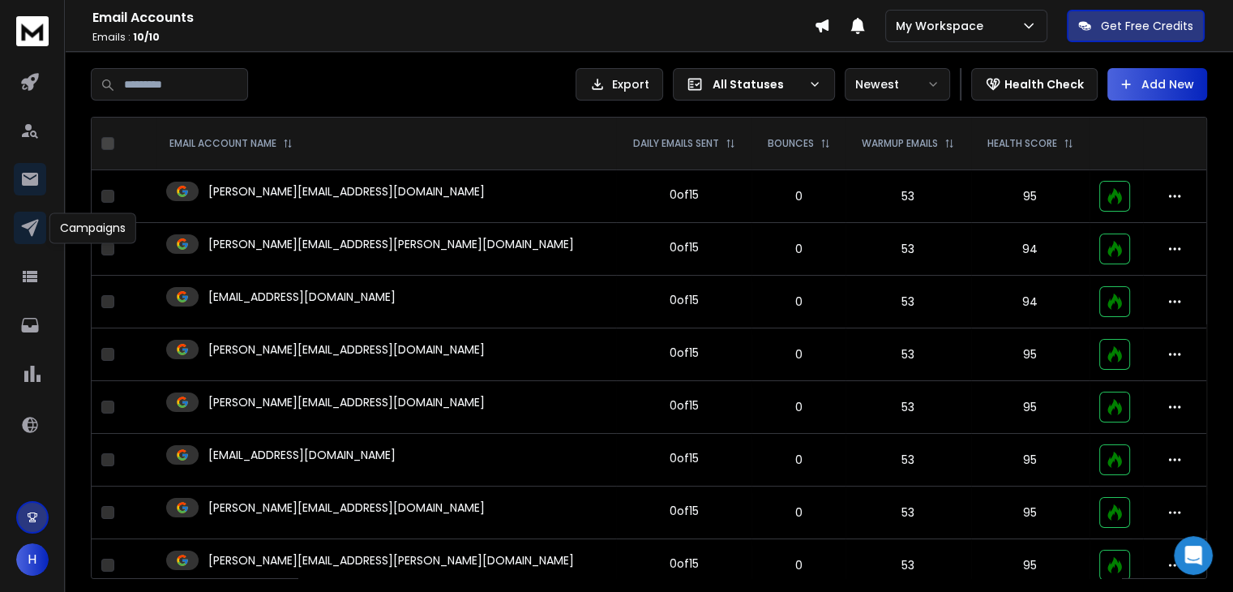
click at [41, 232] on link at bounding box center [30, 228] width 32 height 32
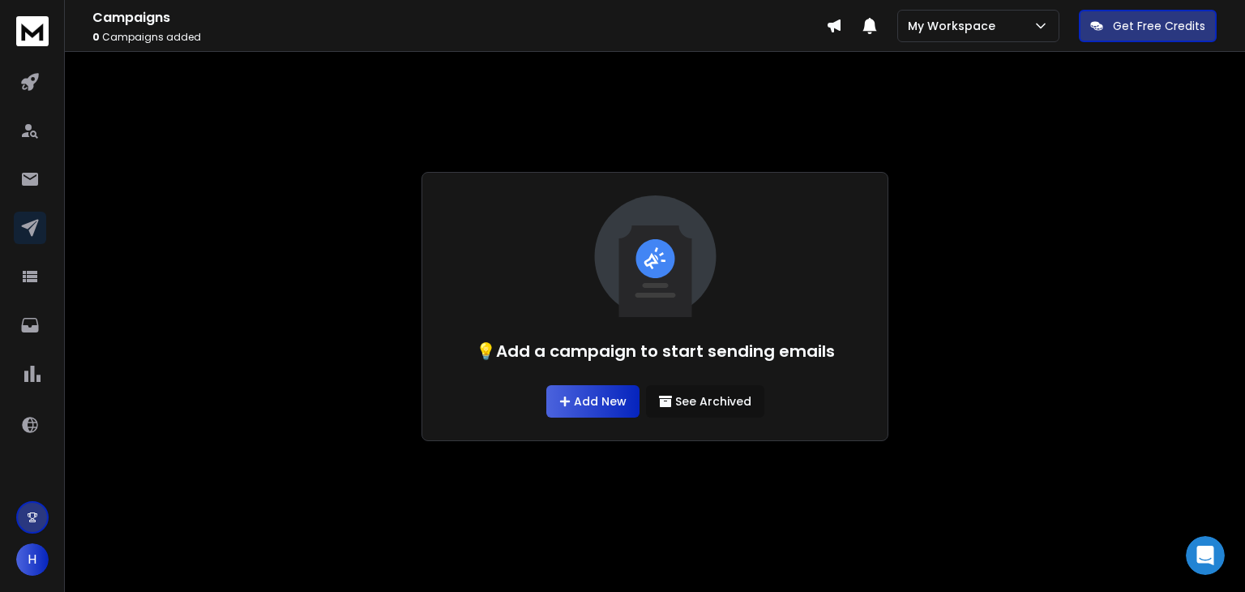
click at [603, 409] on link "Add New" at bounding box center [592, 401] width 93 height 32
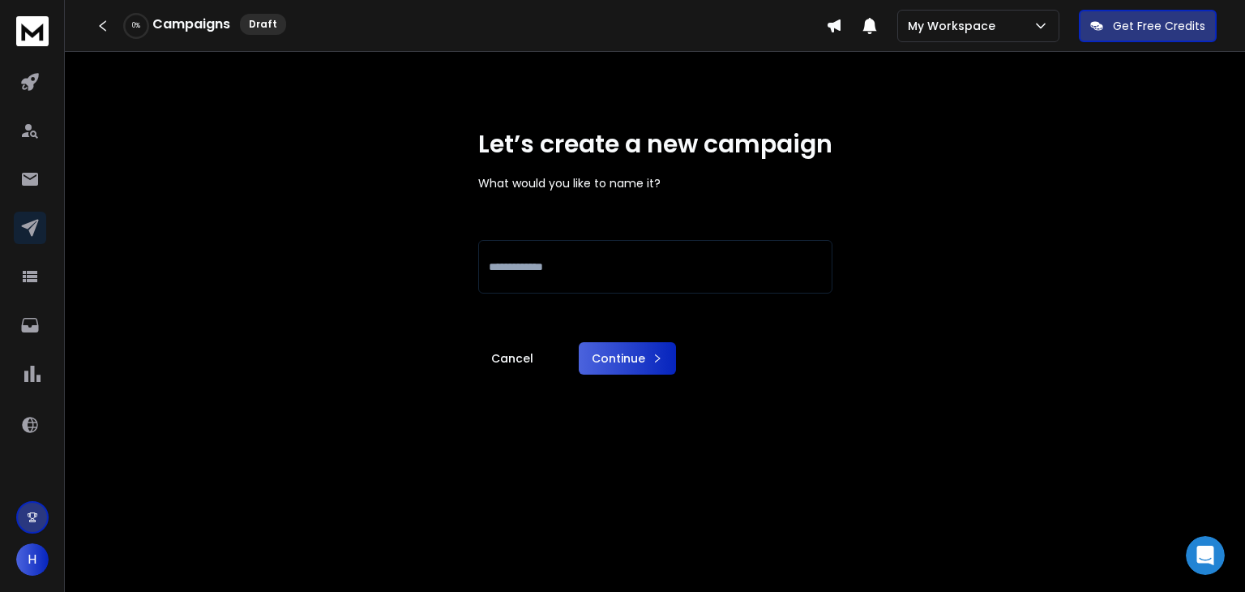
click at [627, 255] on input at bounding box center [655, 267] width 354 height 54
click at [934, 275] on div "Let’s create a new campaign What would you like to name it? Cancel Continue" at bounding box center [622, 187] width 1245 height 375
click at [668, 276] on input at bounding box center [655, 267] width 354 height 54
click at [399, 428] on div "Your warmest leads are on your site – Turn visits into conversations Reach Out …" at bounding box center [622, 296] width 1245 height 592
click at [551, 276] on input at bounding box center [655, 267] width 354 height 54
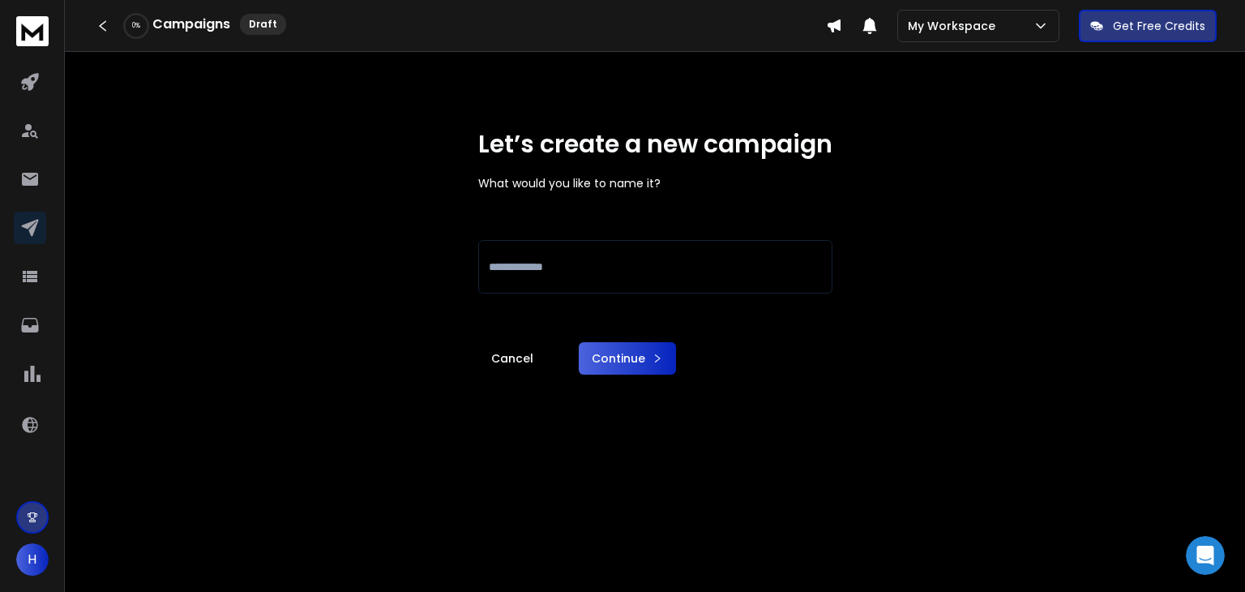
drag, startPoint x: 400, startPoint y: 379, endPoint x: 418, endPoint y: 370, distance: 19.2
click at [400, 379] on div "Your warmest leads are on your site – Turn visits into conversations Reach Out …" at bounding box center [622, 296] width 1245 height 592
click at [634, 261] on input at bounding box center [655, 267] width 354 height 54
drag, startPoint x: 234, startPoint y: 434, endPoint x: 306, endPoint y: 386, distance: 86.6
click at [234, 434] on div "Your warmest leads are on your site – Turn visits into conversations Reach Out …" at bounding box center [622, 296] width 1245 height 592
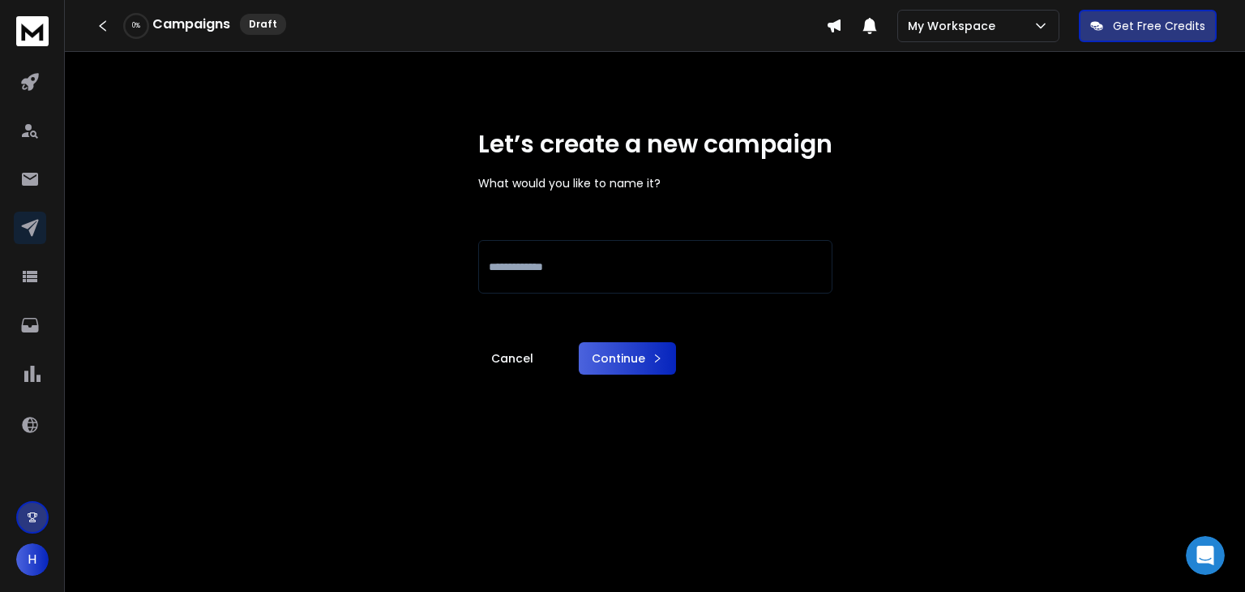
click at [506, 276] on input at bounding box center [655, 267] width 354 height 54
click at [353, 375] on div "Your warmest leads are on your site – Turn visits into conversations Reach Out …" at bounding box center [622, 296] width 1245 height 592
drag, startPoint x: 752, startPoint y: 218, endPoint x: 694, endPoint y: 251, distance: 67.2
click at [752, 219] on form "Cancel Continue" at bounding box center [655, 291] width 354 height 167
click at [615, 285] on input at bounding box center [655, 267] width 354 height 54
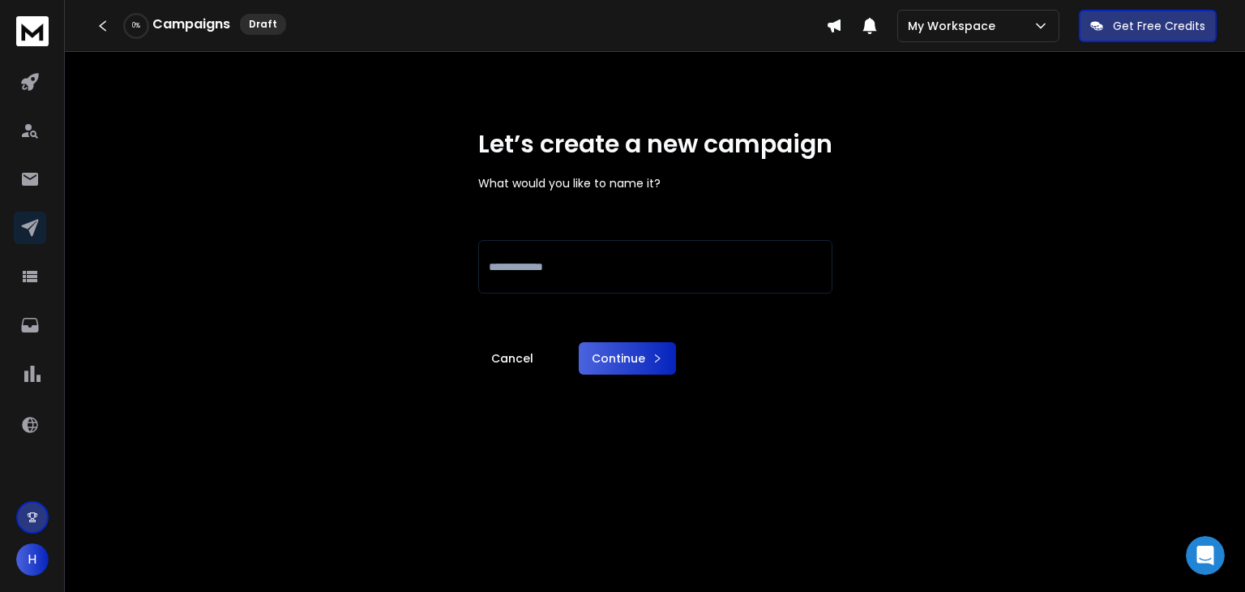
click at [400, 359] on div "Let’s create a new campaign What would you like to name it? Cancel Continue" at bounding box center [622, 187] width 1245 height 375
drag, startPoint x: 568, startPoint y: 279, endPoint x: 574, endPoint y: 293, distance: 14.9
click at [568, 279] on input at bounding box center [655, 267] width 354 height 54
click at [525, 564] on div "Your warmest leads are on your site – Turn visits into conversations Reach Out …" at bounding box center [622, 296] width 1245 height 592
click at [569, 259] on input at bounding box center [655, 267] width 354 height 54
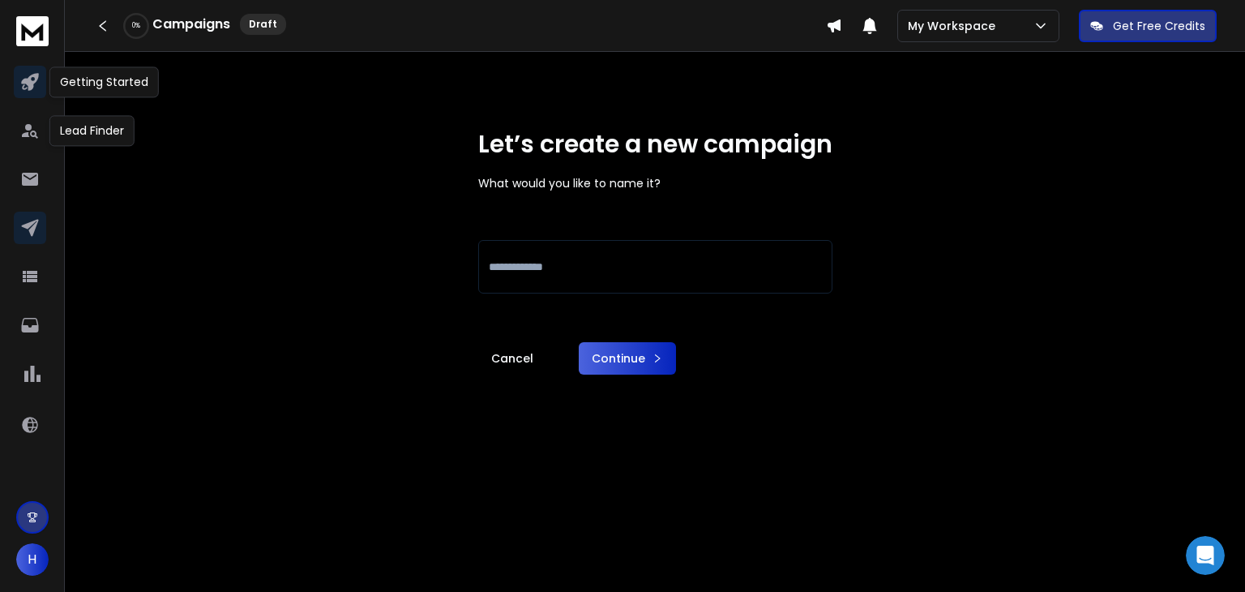
click at [20, 75] on icon at bounding box center [29, 81] width 19 height 19
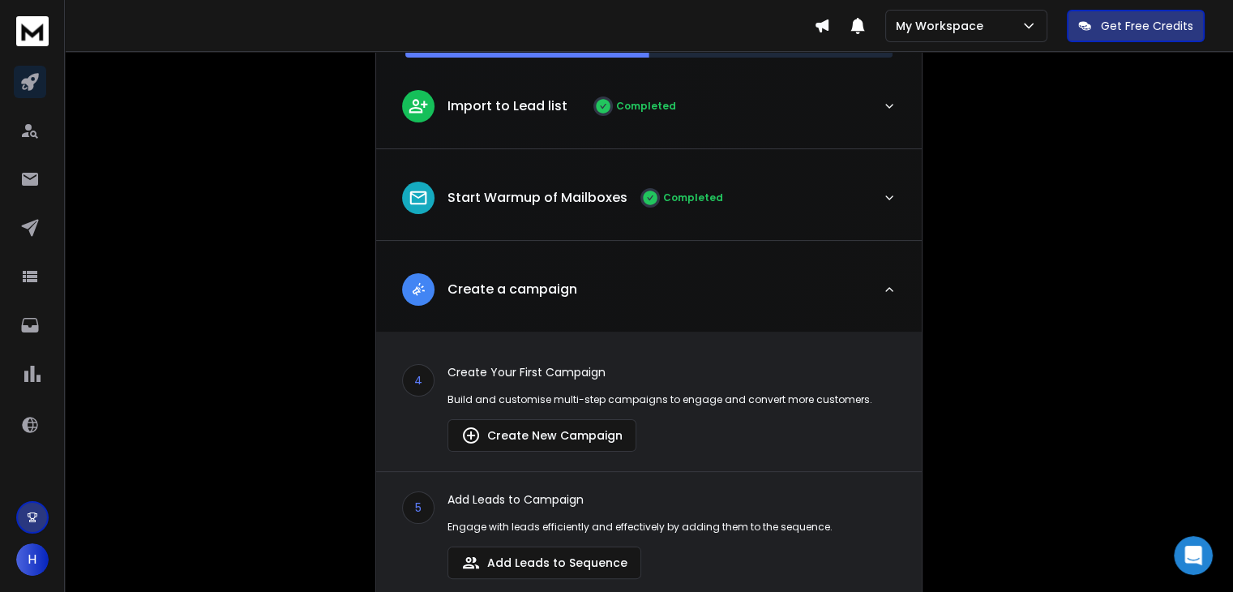
scroll to position [32, 0]
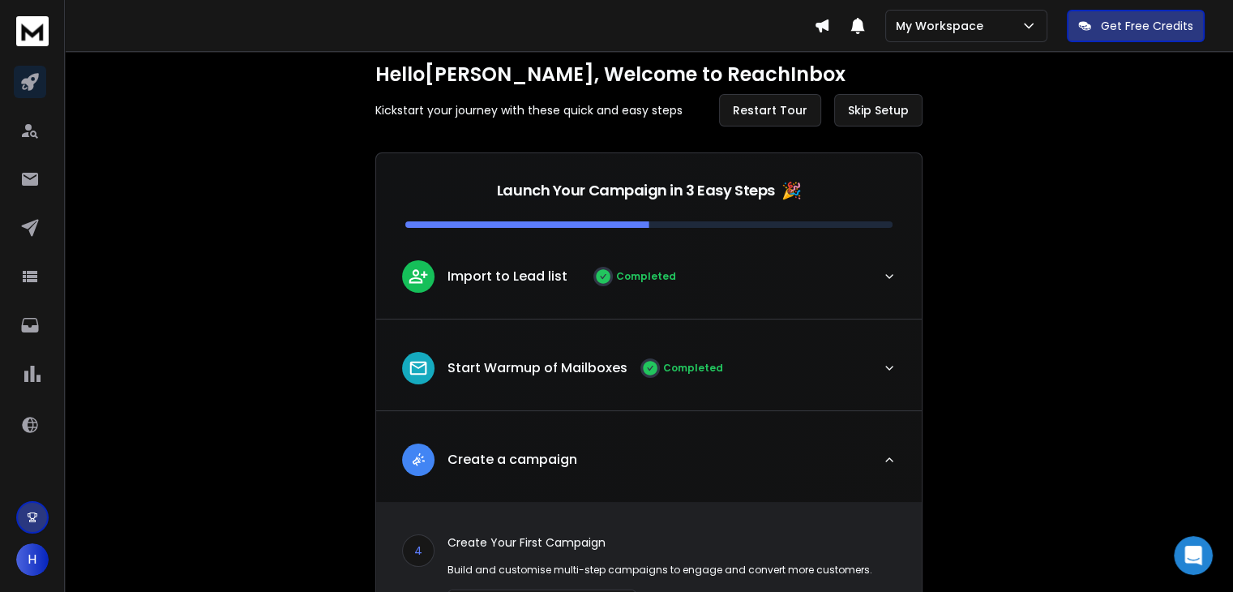
click at [587, 272] on div "Import to Lead list Completed" at bounding box center [539, 276] width 274 height 32
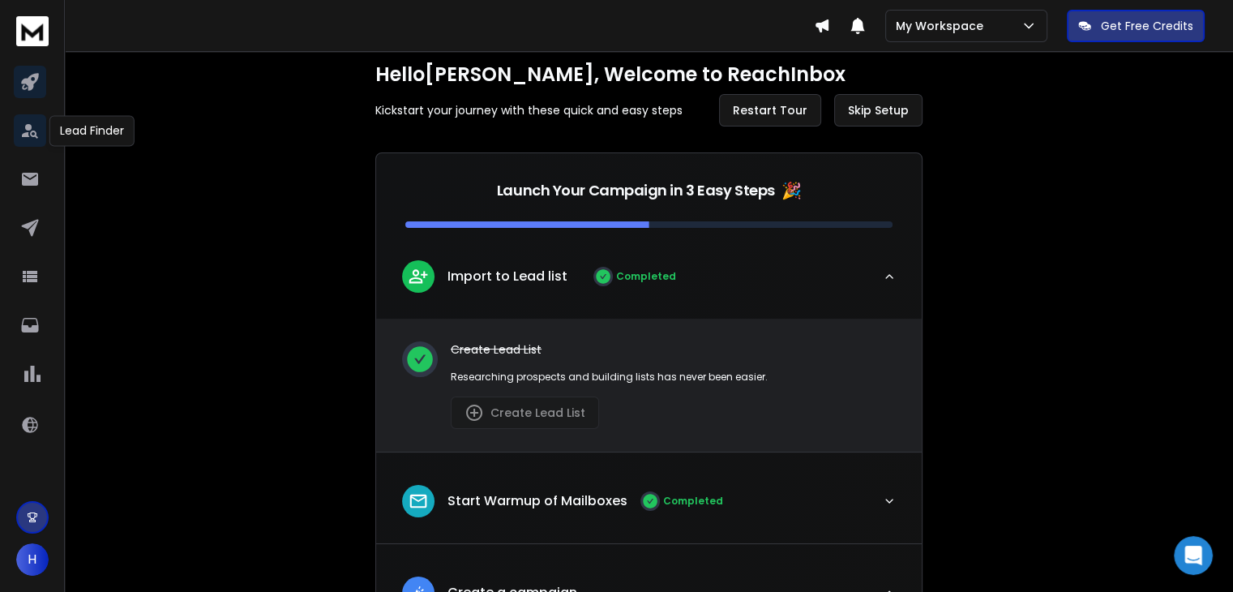
click at [40, 140] on link at bounding box center [30, 130] width 32 height 32
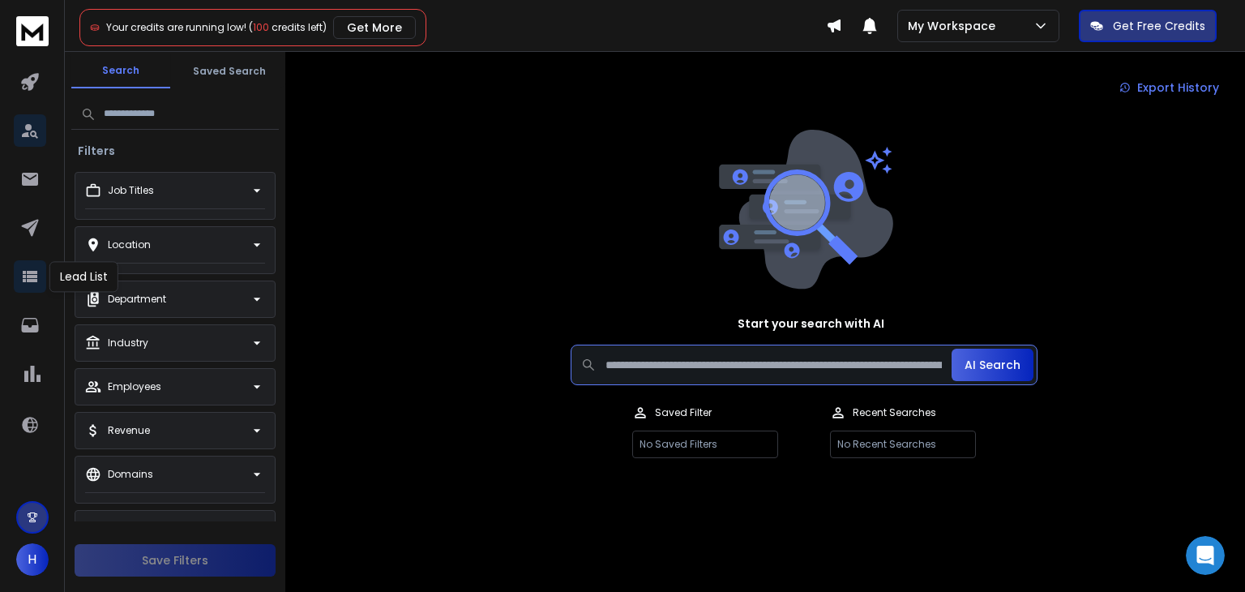
click at [25, 285] on icon at bounding box center [29, 276] width 19 height 19
